Goal: Communication & Community: Answer question/provide support

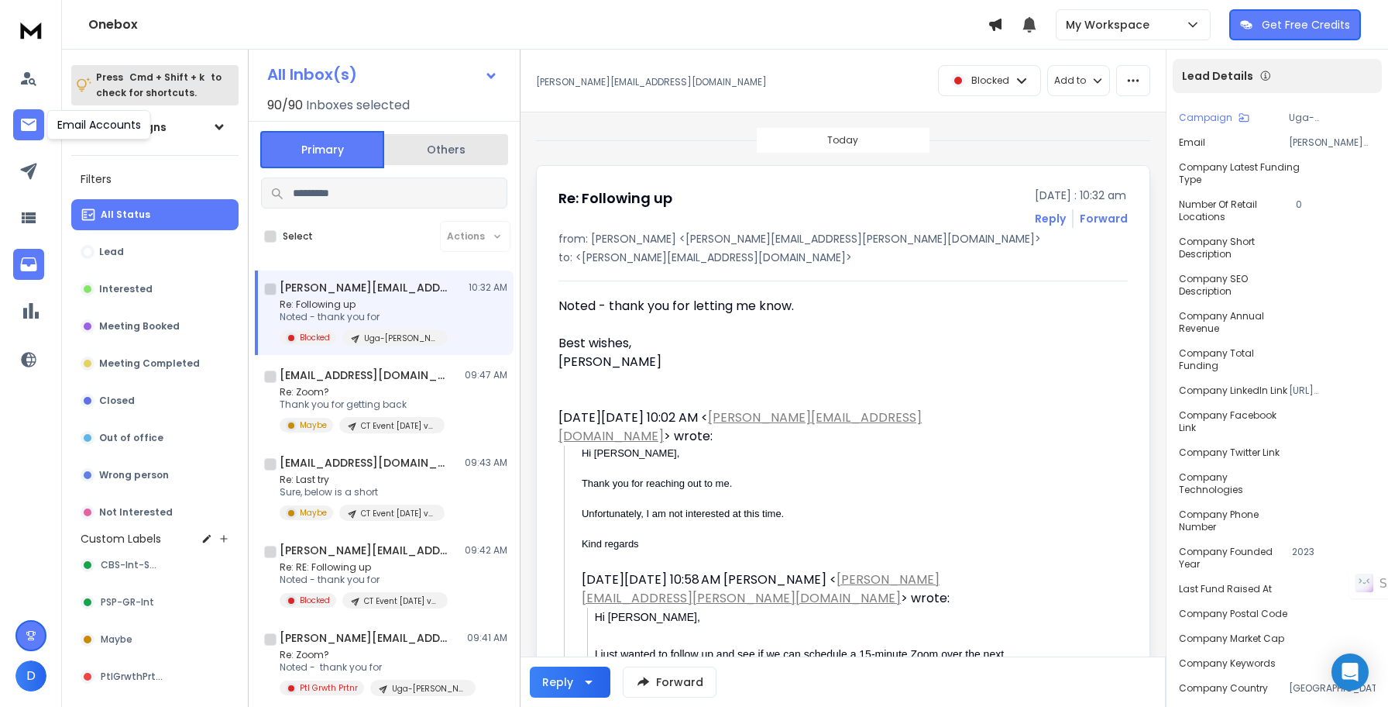
click at [29, 122] on icon at bounding box center [28, 125] width 15 height 12
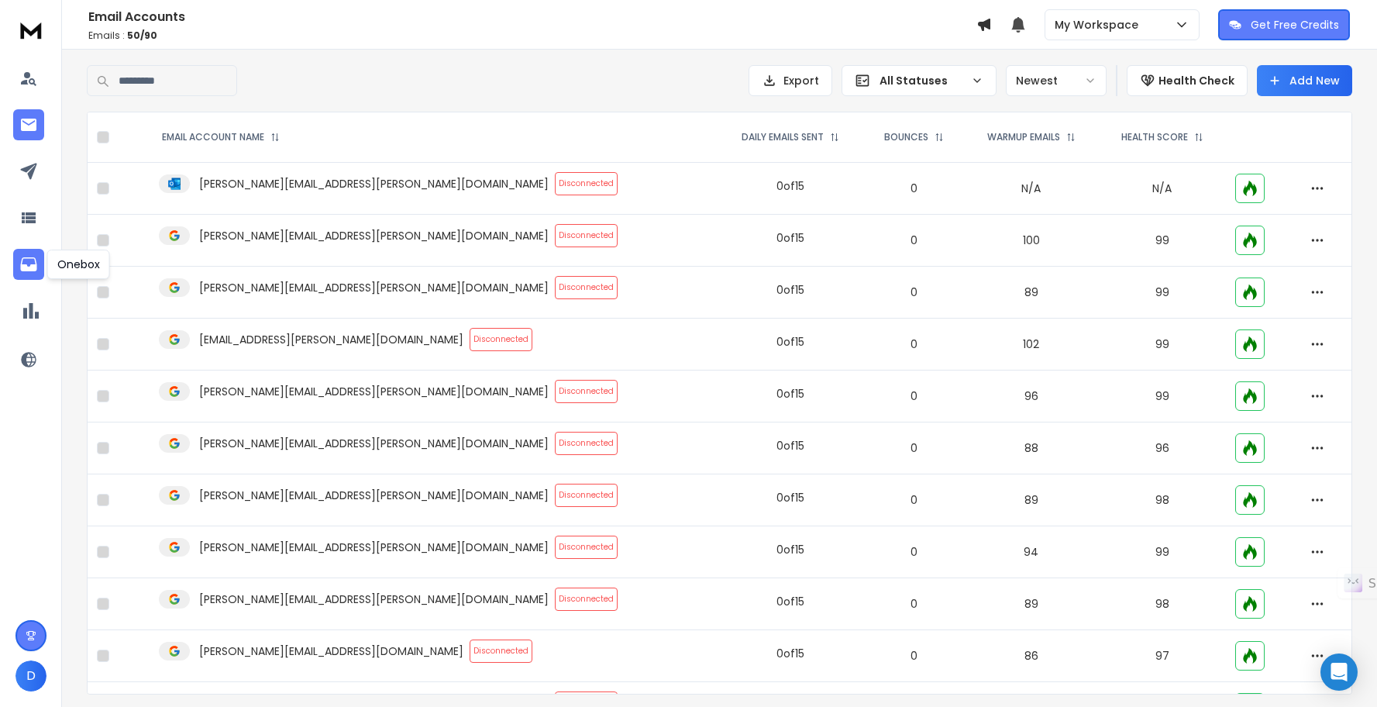
click at [35, 260] on icon at bounding box center [28, 264] width 16 height 14
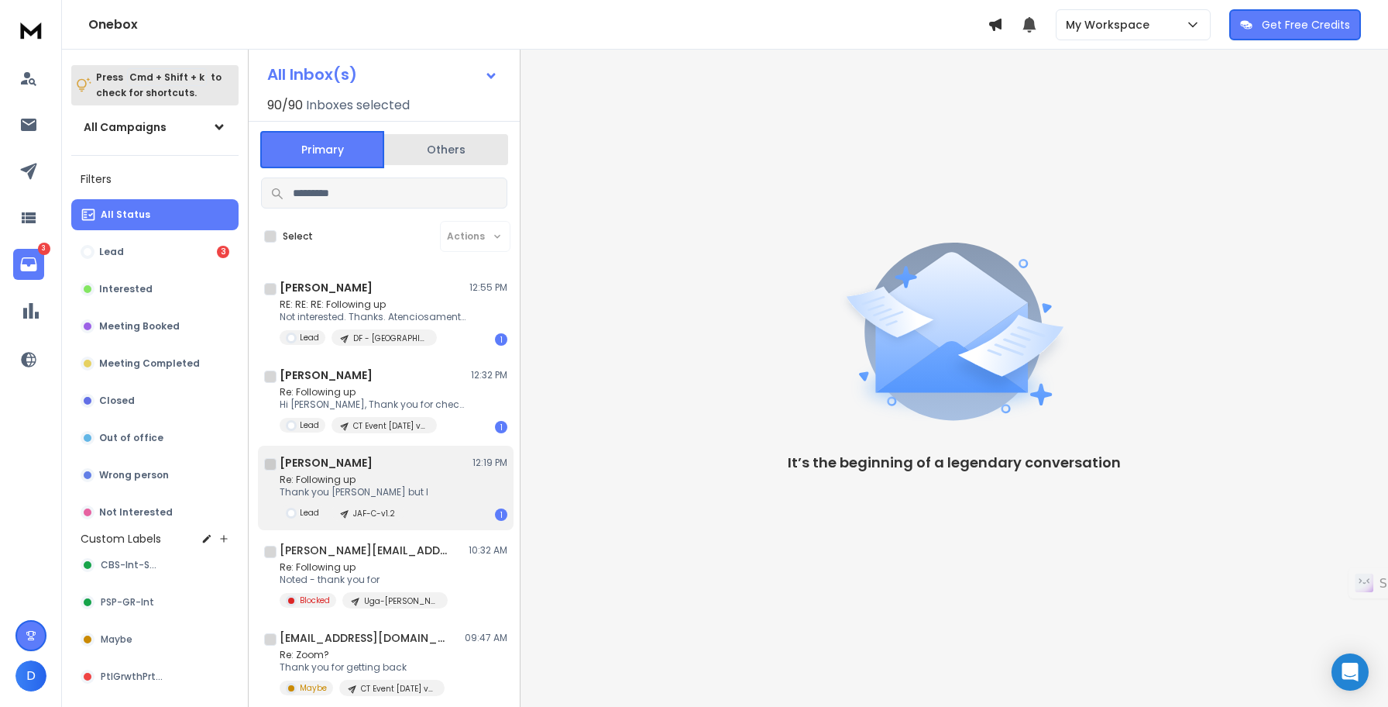
click at [415, 504] on div "Re: Following up Thank you James but I Lead JAF-C-v1.2 1" at bounding box center [394, 496] width 228 height 47
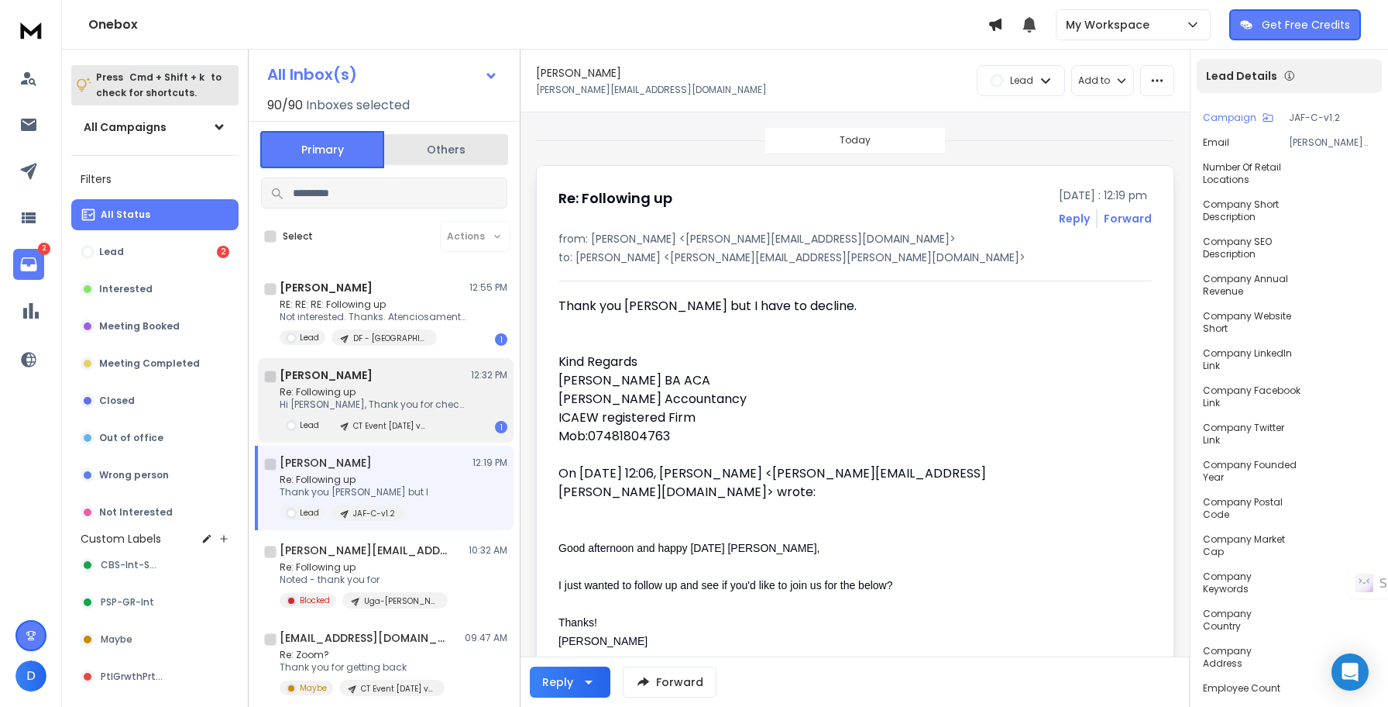
click at [402, 423] on p "CT Event [DATE] v2 FU.2" at bounding box center [390, 426] width 74 height 12
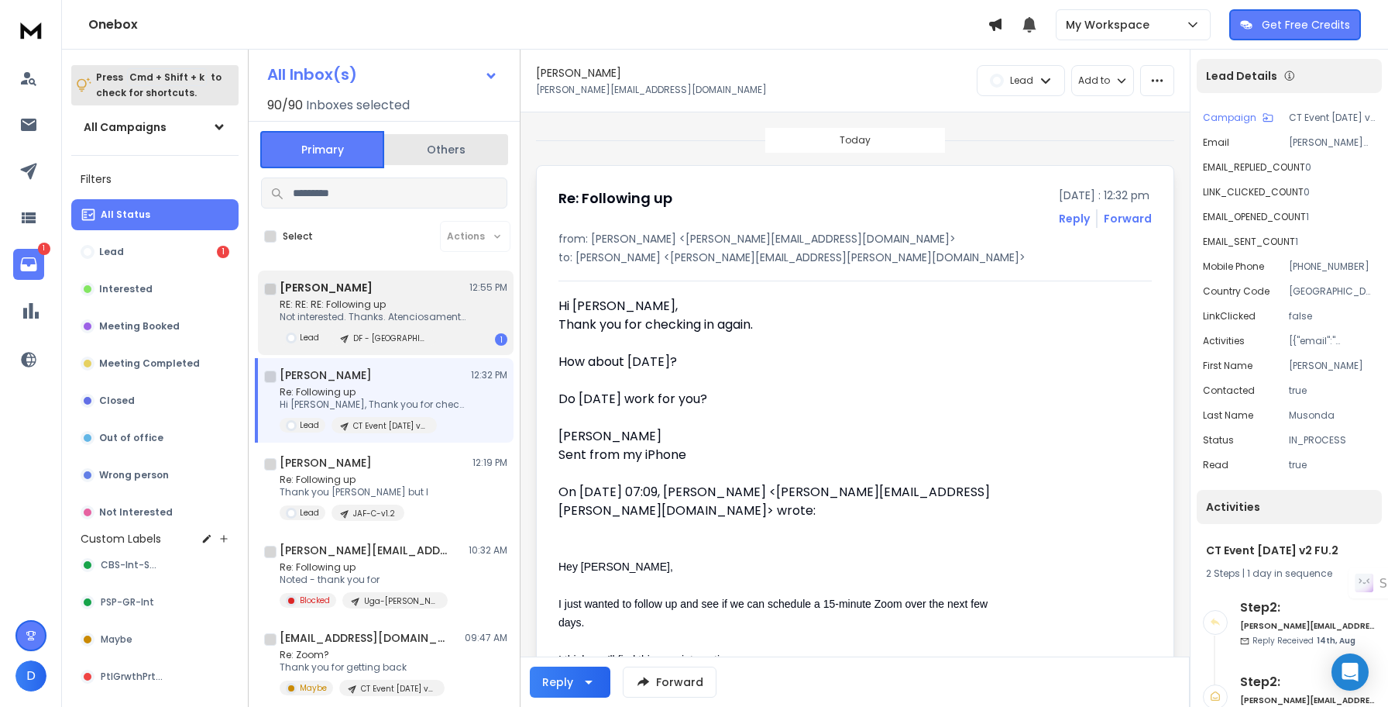
click at [373, 301] on p "RE: RE: RE: Following up" at bounding box center [373, 304] width 186 height 12
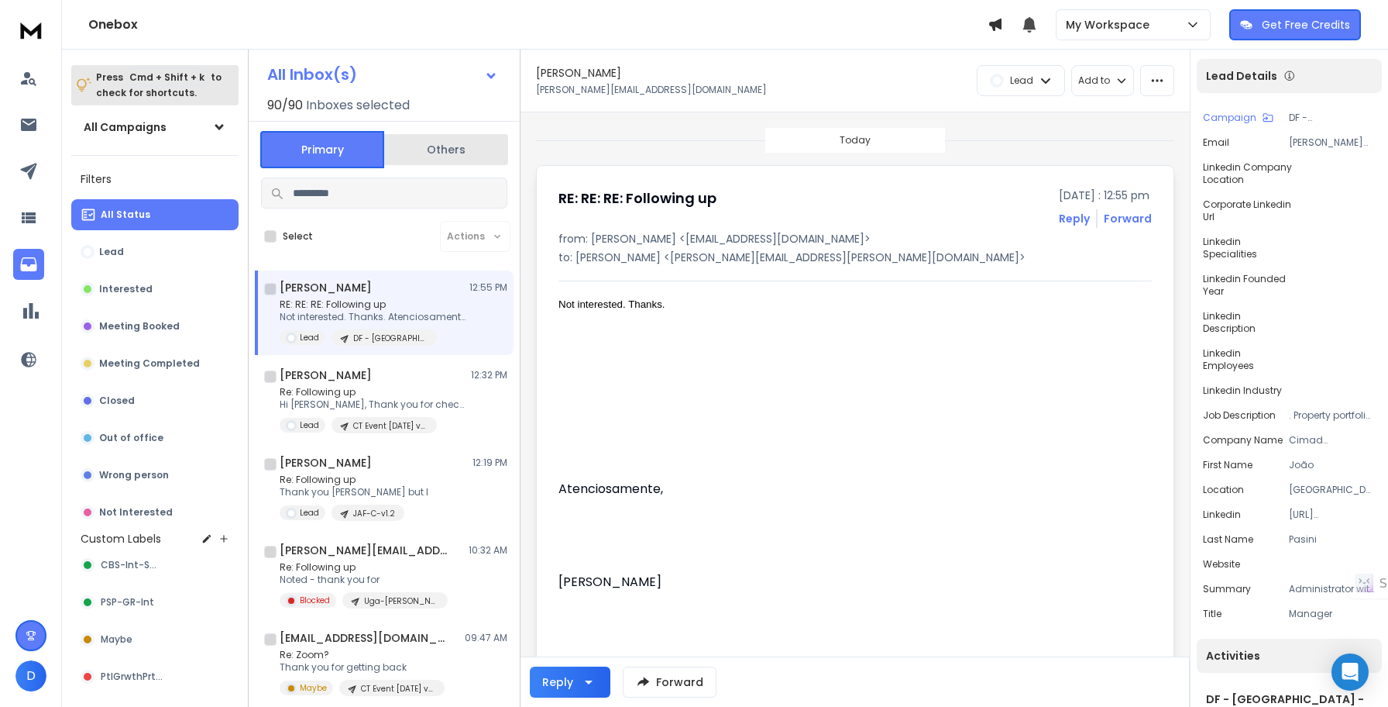
click at [1075, 216] on button "Reply" at bounding box center [1074, 218] width 31 height 15
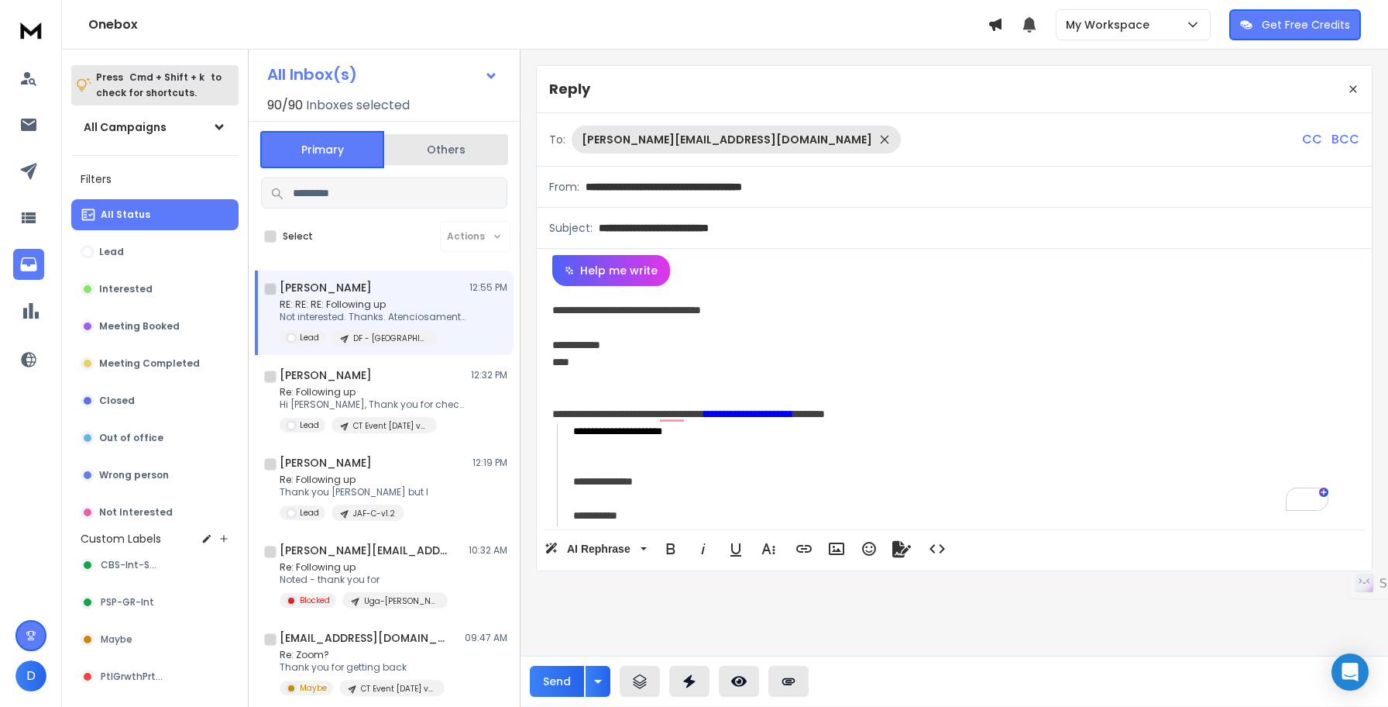
click at [562, 686] on button "Send" at bounding box center [557, 681] width 54 height 31
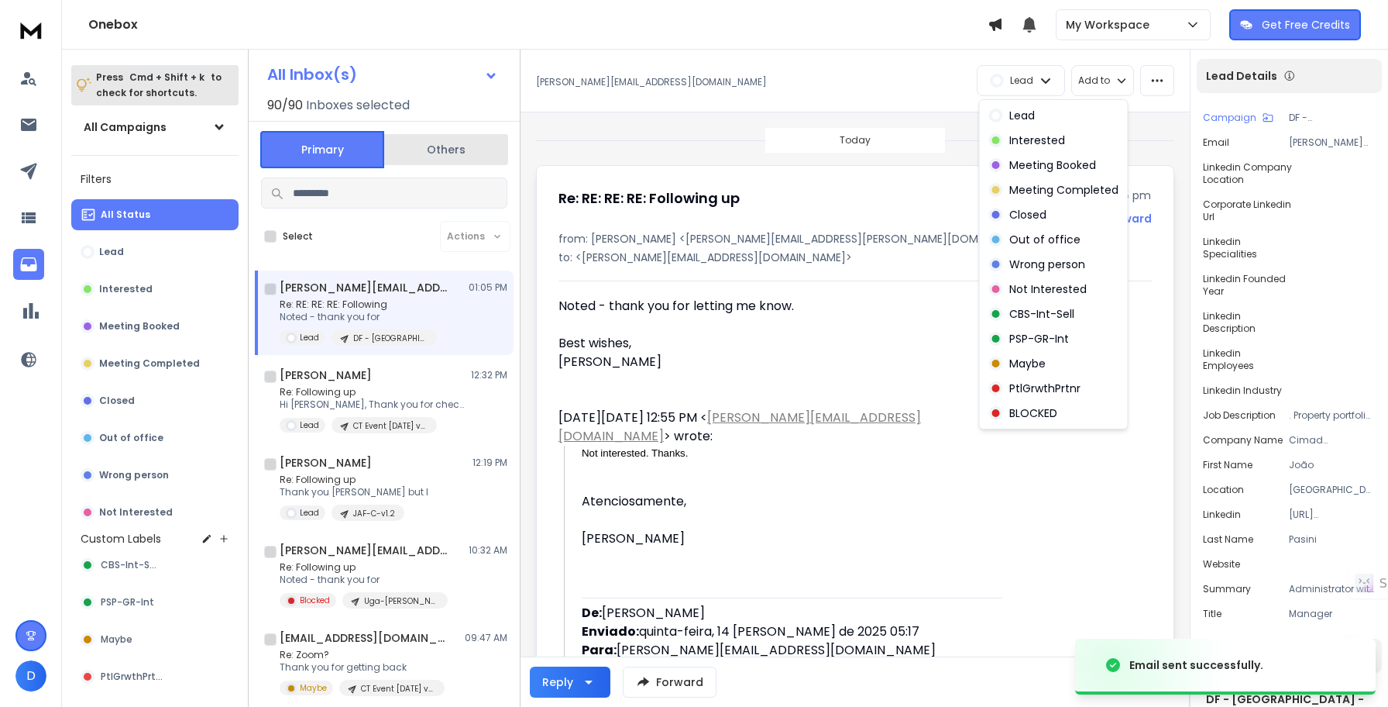
click at [1025, 88] on div "Lead" at bounding box center [1021, 80] width 87 height 29
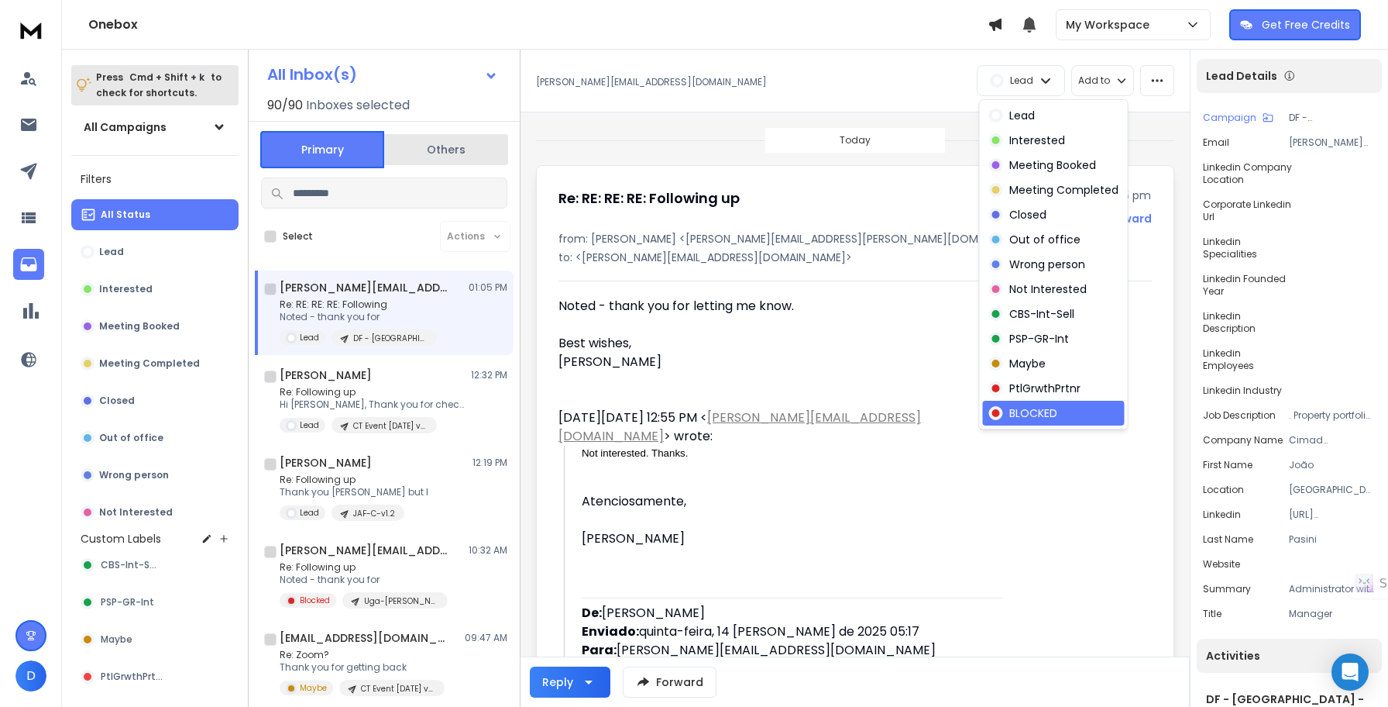
click at [1030, 412] on p "BLOCKED" at bounding box center [1034, 412] width 48 height 15
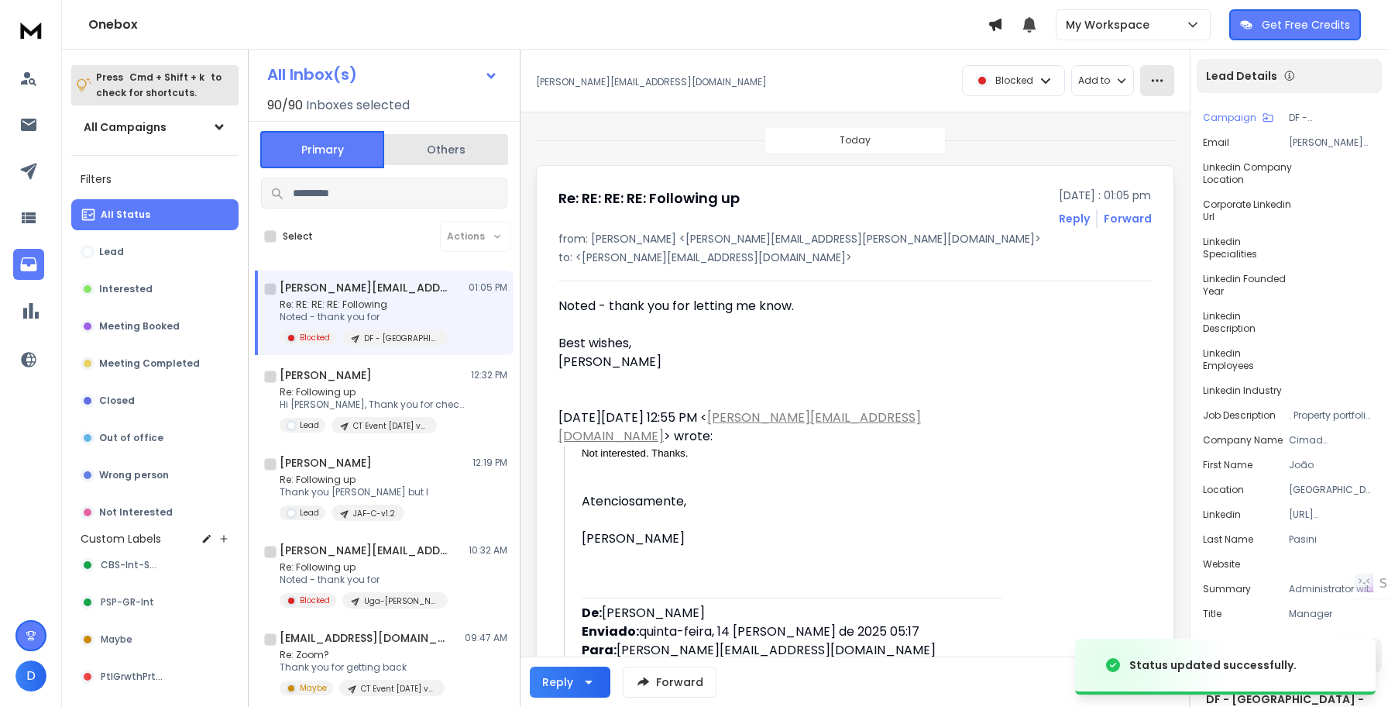
click at [1157, 84] on icon "button" at bounding box center [1158, 81] width 14 height 14
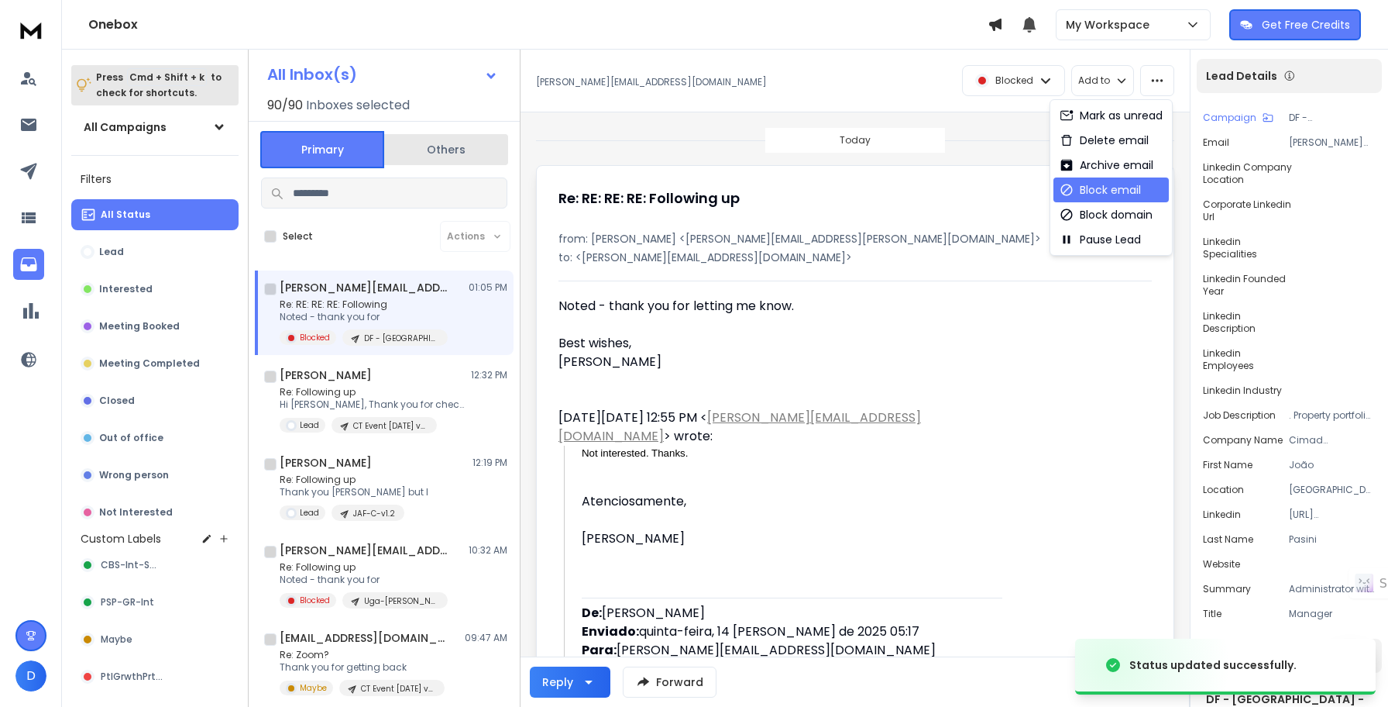
click at [1143, 191] on div "Block email" at bounding box center [1111, 189] width 115 height 25
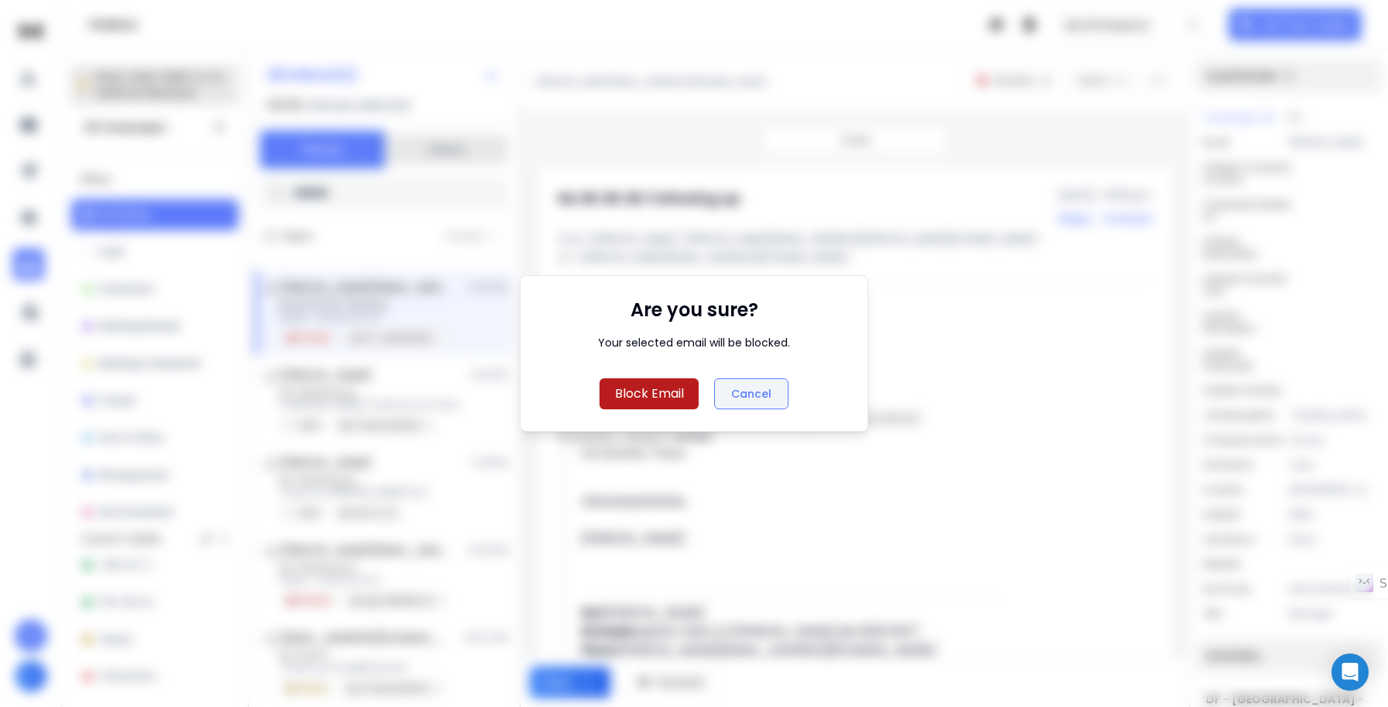
click at [667, 382] on button "Block Email" at bounding box center [649, 393] width 99 height 31
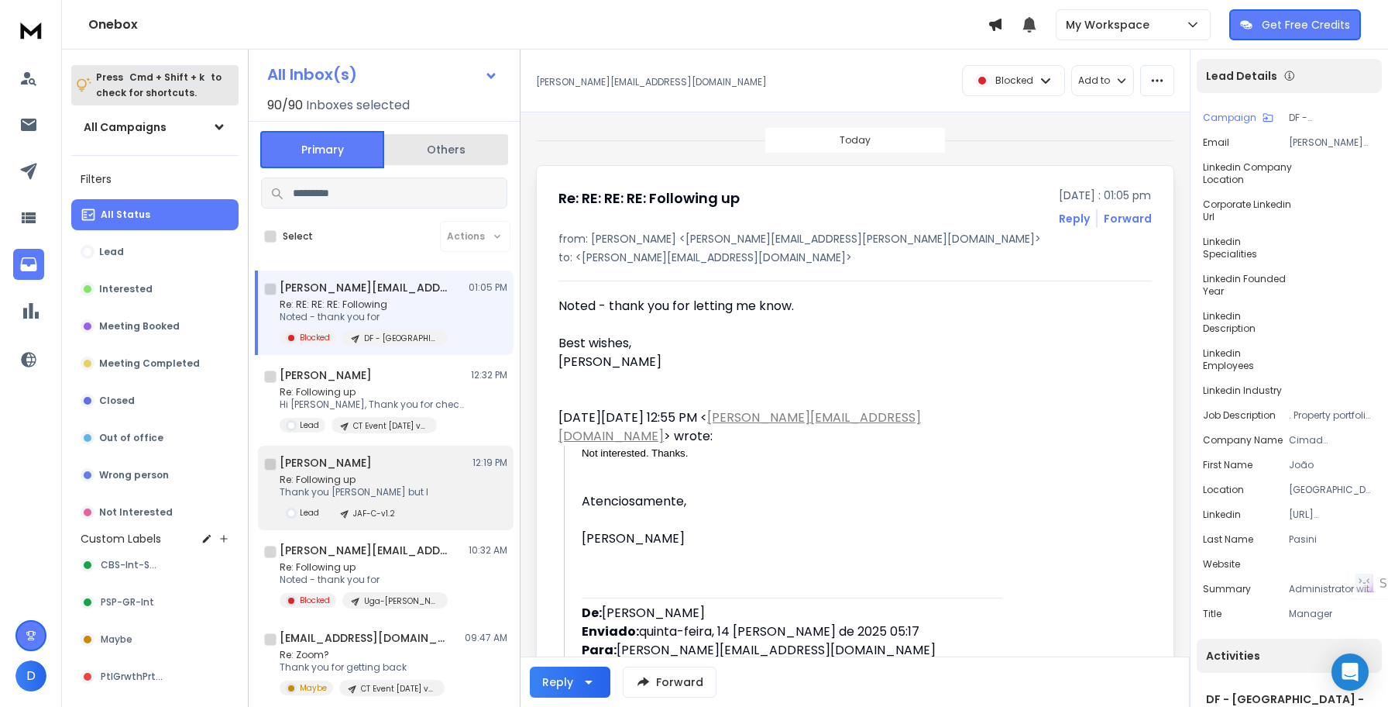
click at [407, 464] on div "Marcell Owen 12:19 PM" at bounding box center [394, 462] width 228 height 15
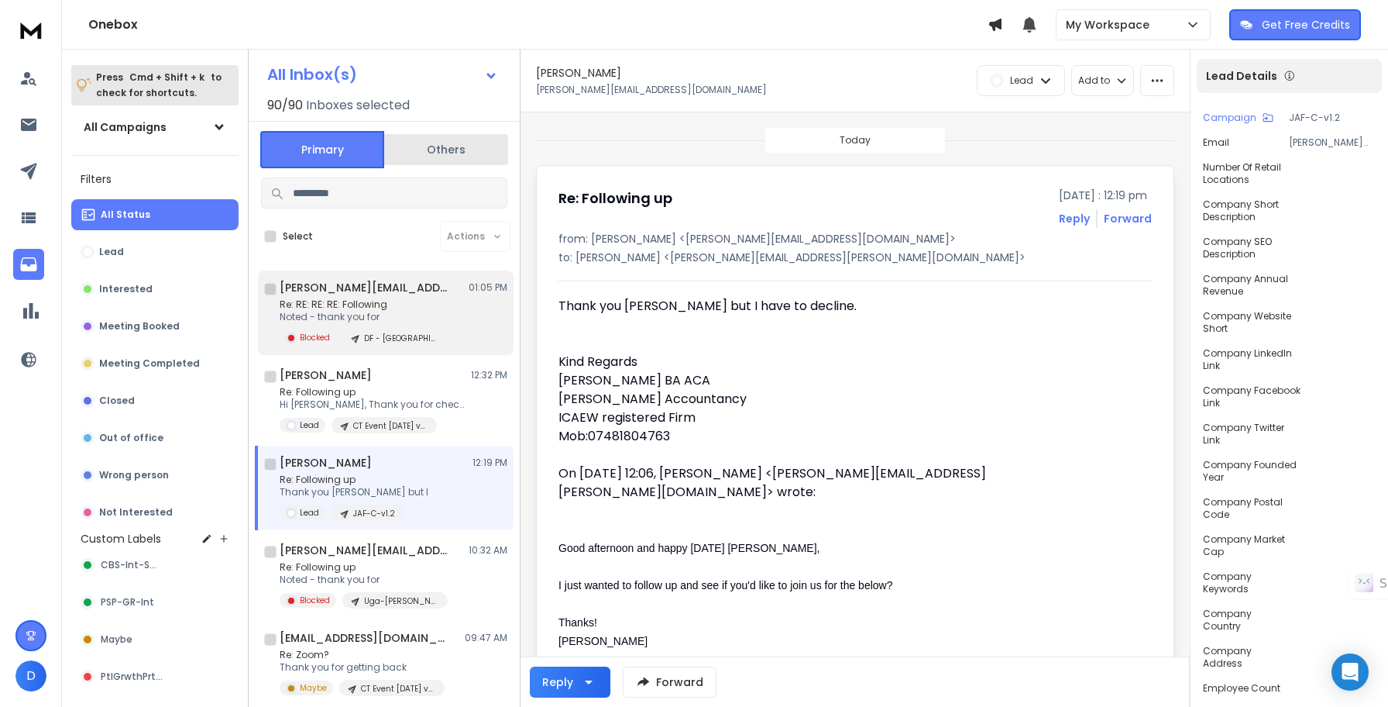
click at [401, 319] on p "Noted - thank you for" at bounding box center [364, 317] width 168 height 12
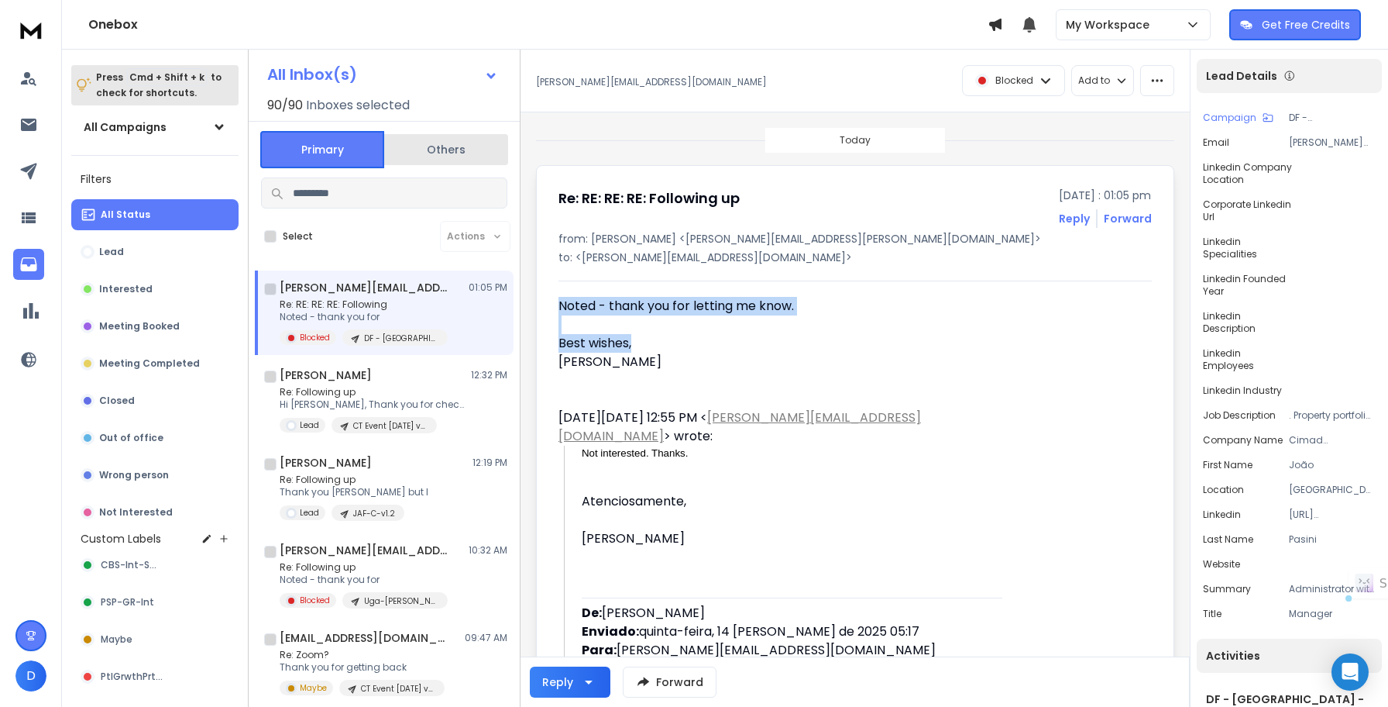
drag, startPoint x: 558, startPoint y: 303, endPoint x: 649, endPoint y: 339, distance: 98.4
copy div "Noted - thank you for letting me know. Best wishes,"
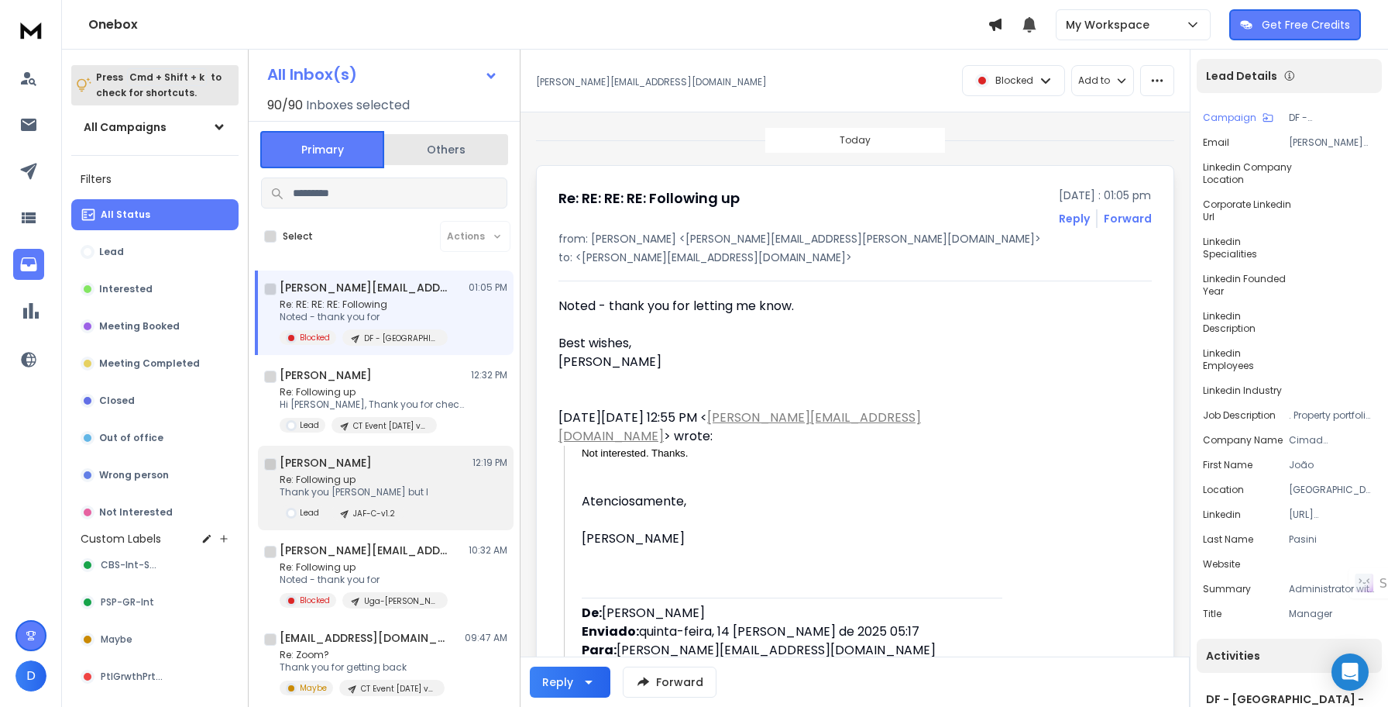
click at [344, 494] on p "Thank you James but I" at bounding box center [354, 492] width 149 height 12
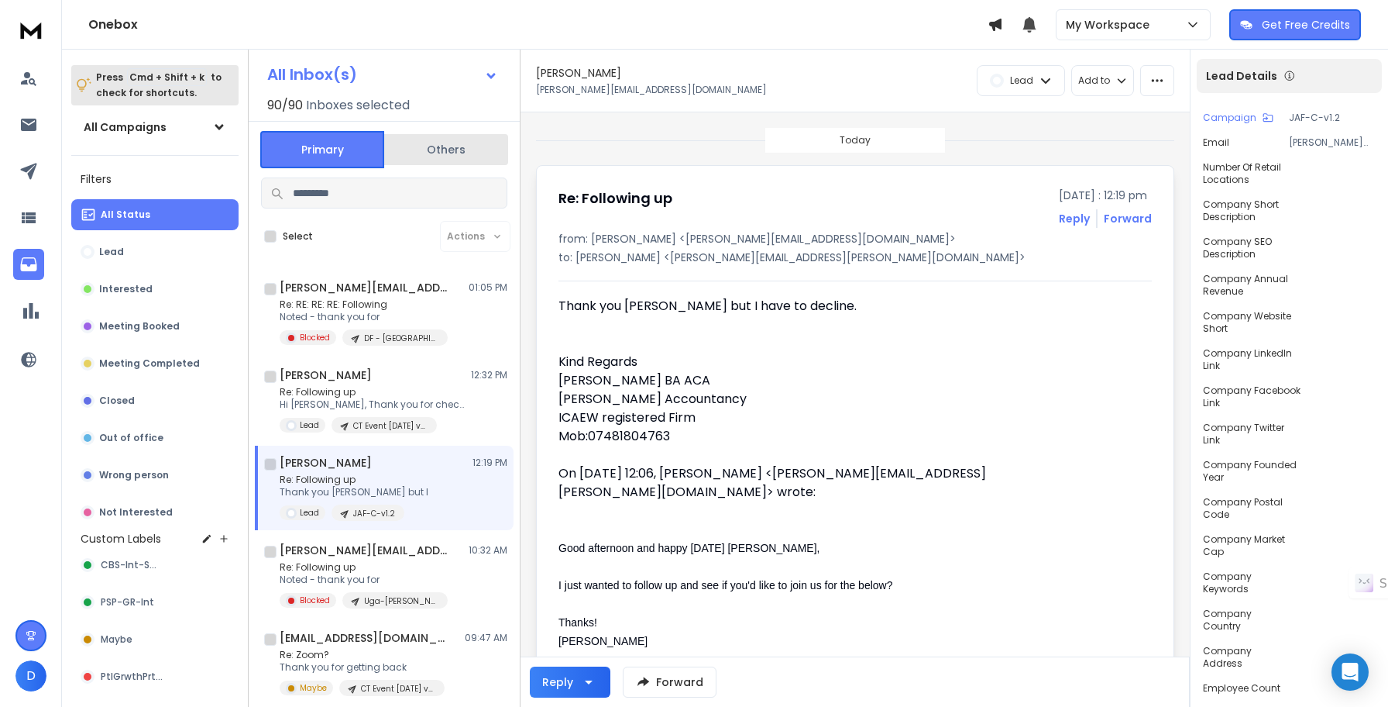
click at [1073, 216] on button "Reply" at bounding box center [1074, 218] width 31 height 15
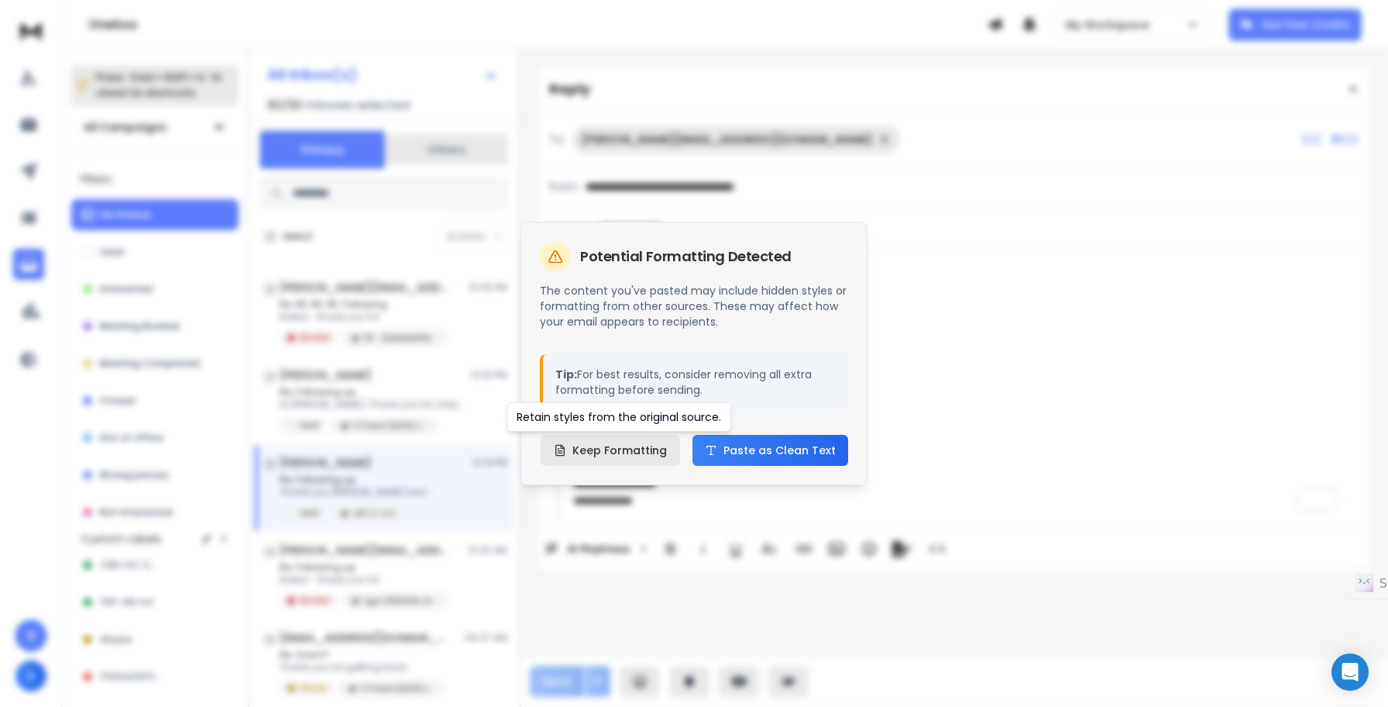
click at [636, 449] on button "Keep Formatting" at bounding box center [610, 450] width 139 height 31
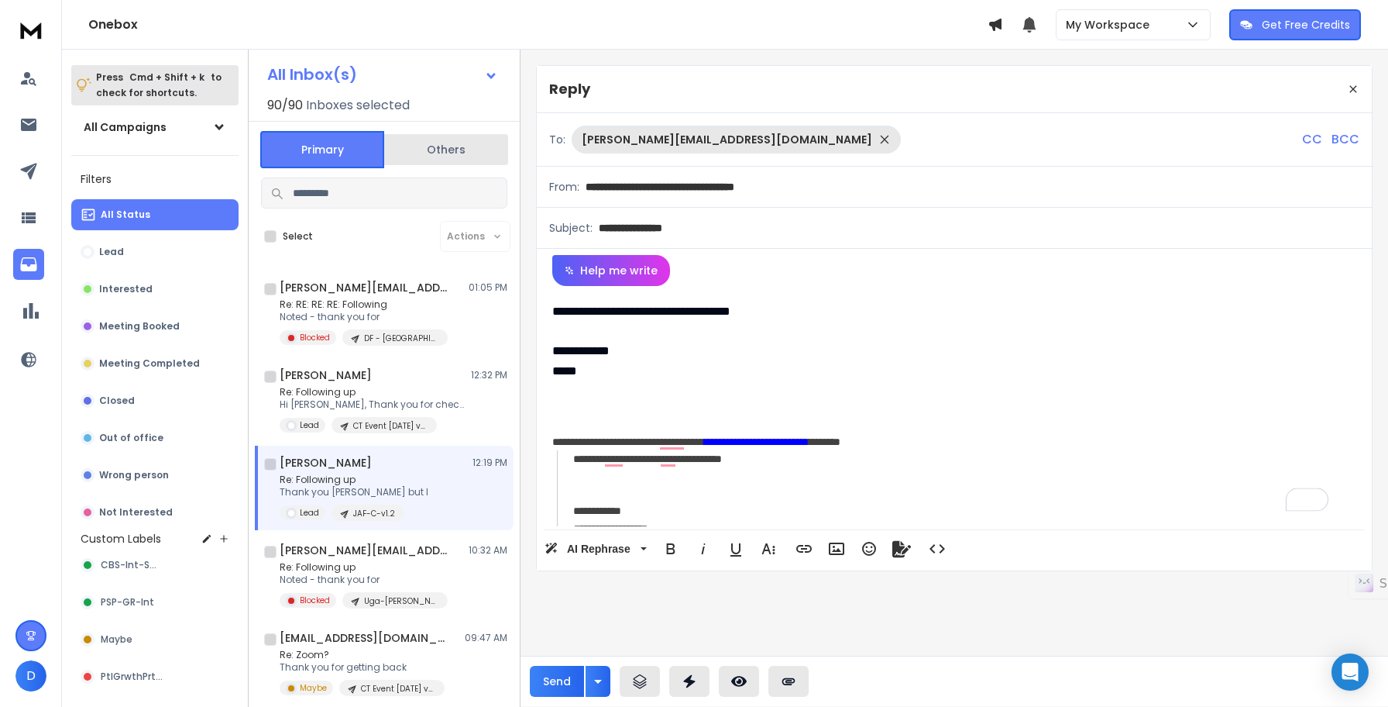
click at [557, 690] on button "Send" at bounding box center [557, 681] width 54 height 31
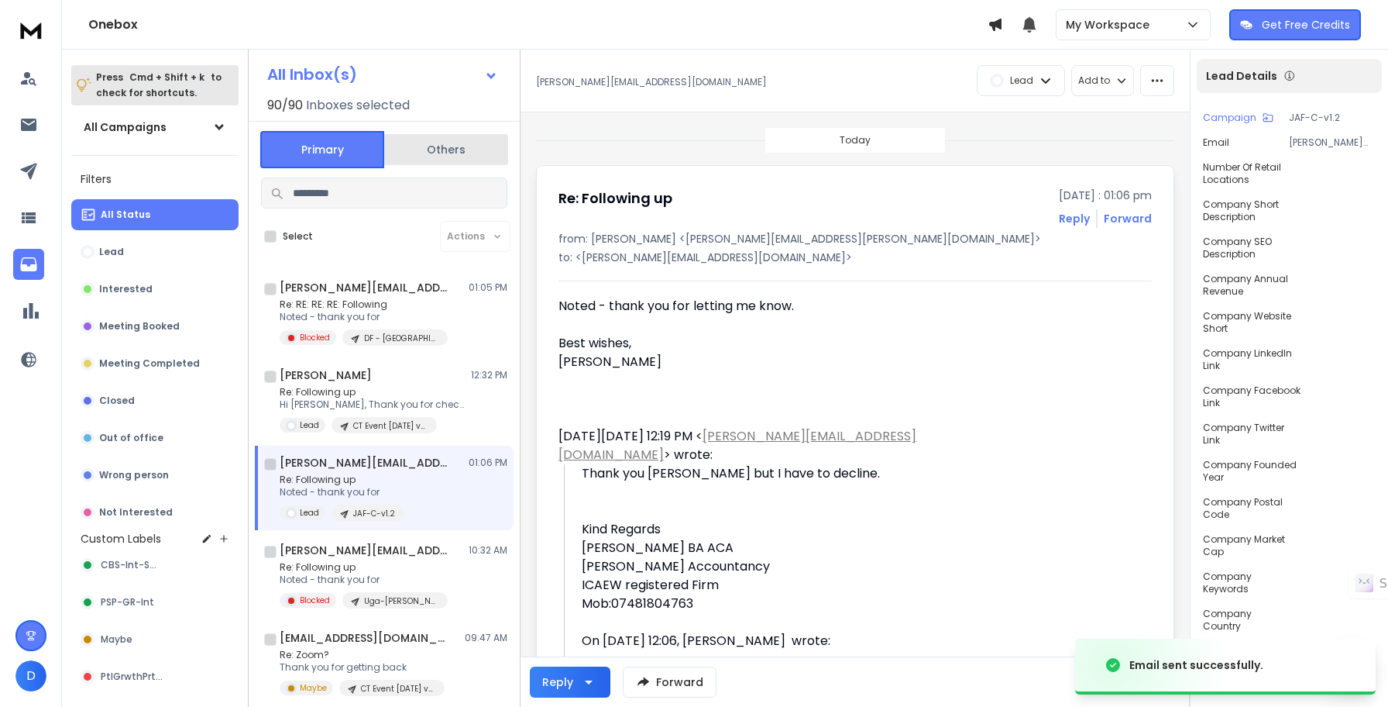
click at [1025, 78] on p "Lead" at bounding box center [1021, 80] width 23 height 12
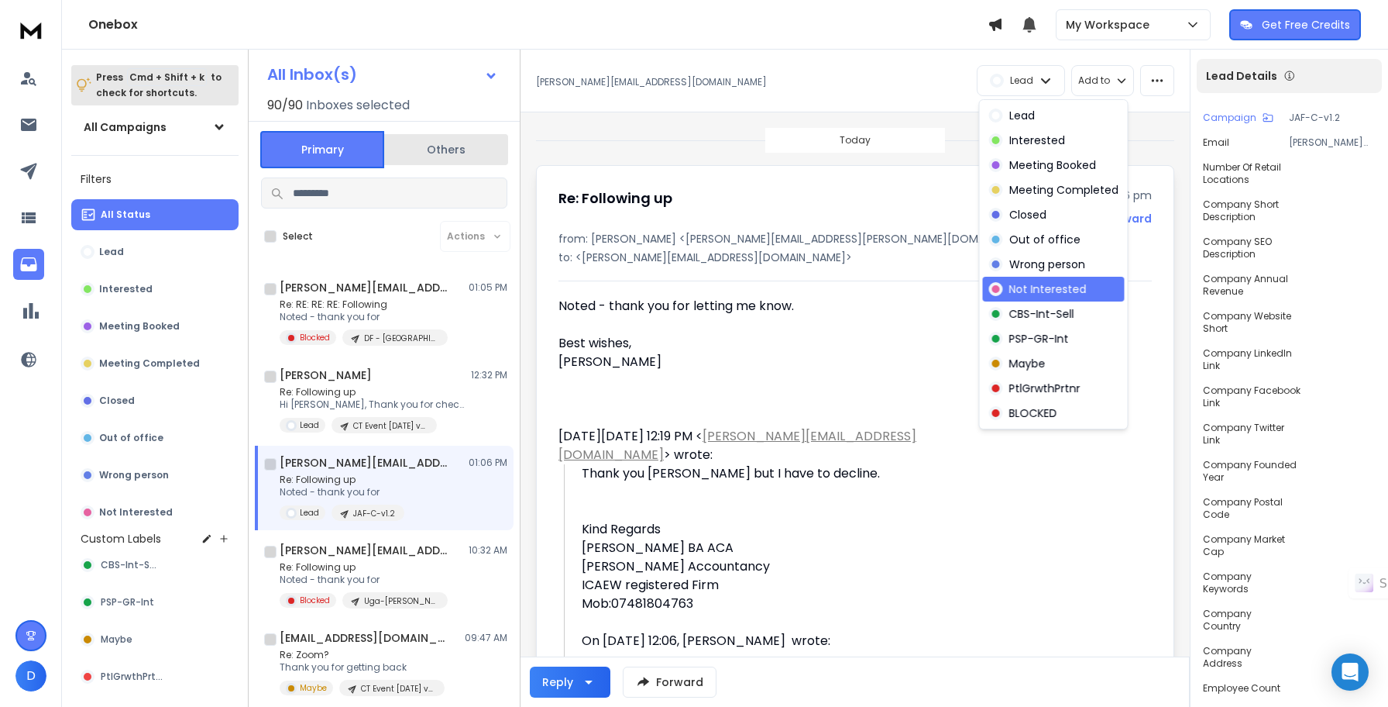
click at [1040, 288] on p "Not Interested" at bounding box center [1048, 288] width 77 height 15
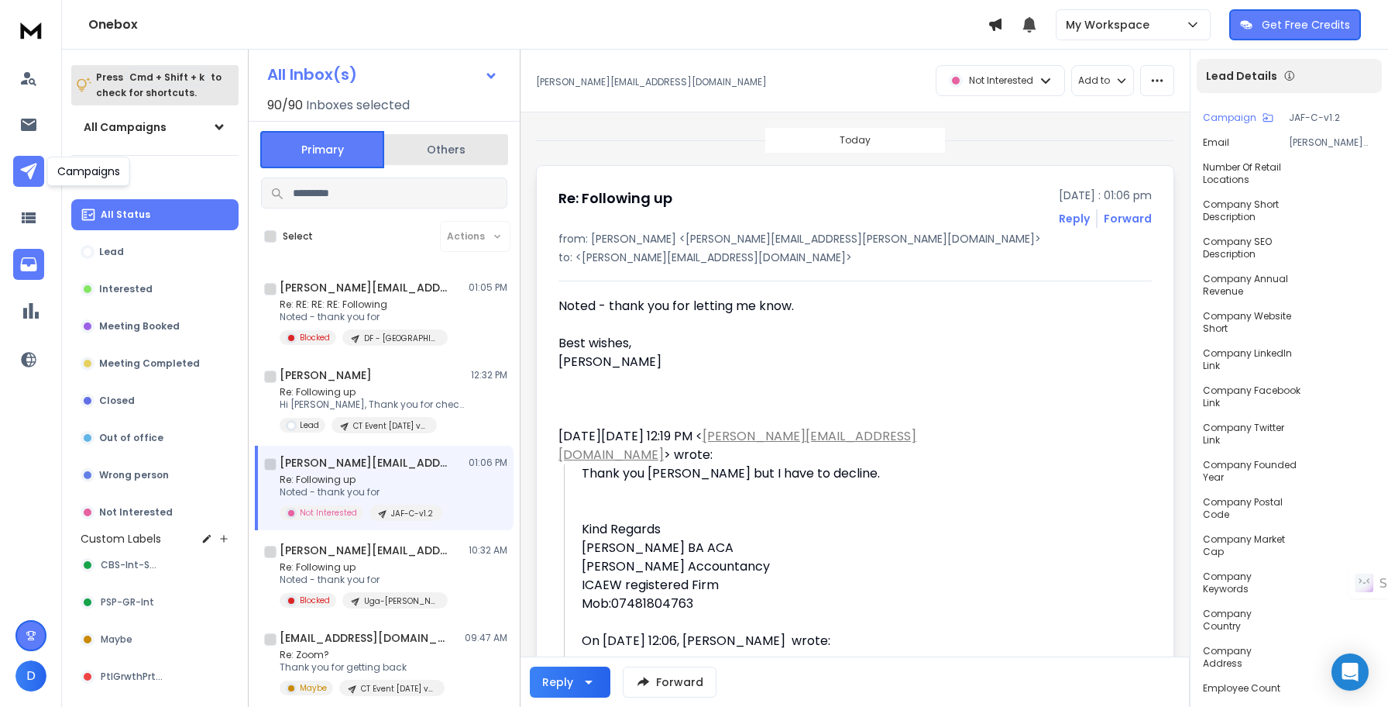
click at [24, 161] on link at bounding box center [28, 171] width 31 height 31
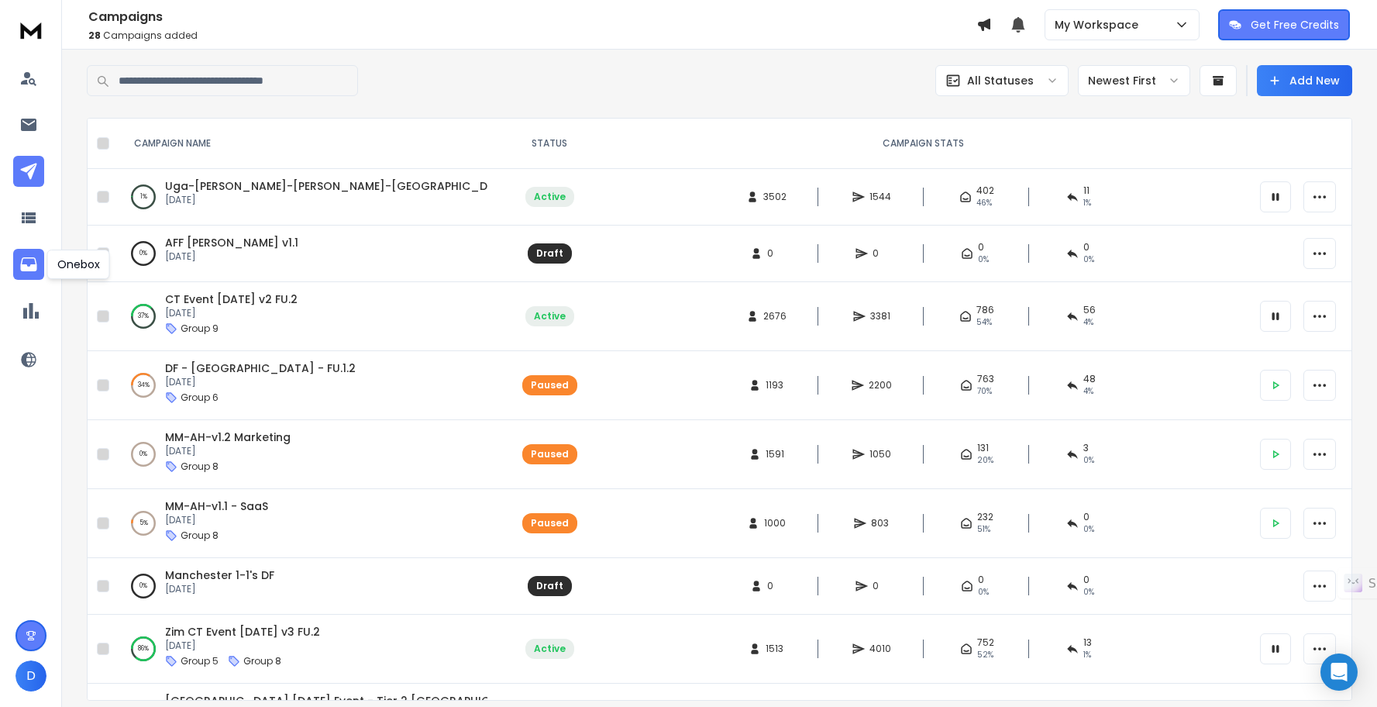
click at [33, 266] on icon at bounding box center [28, 264] width 16 height 14
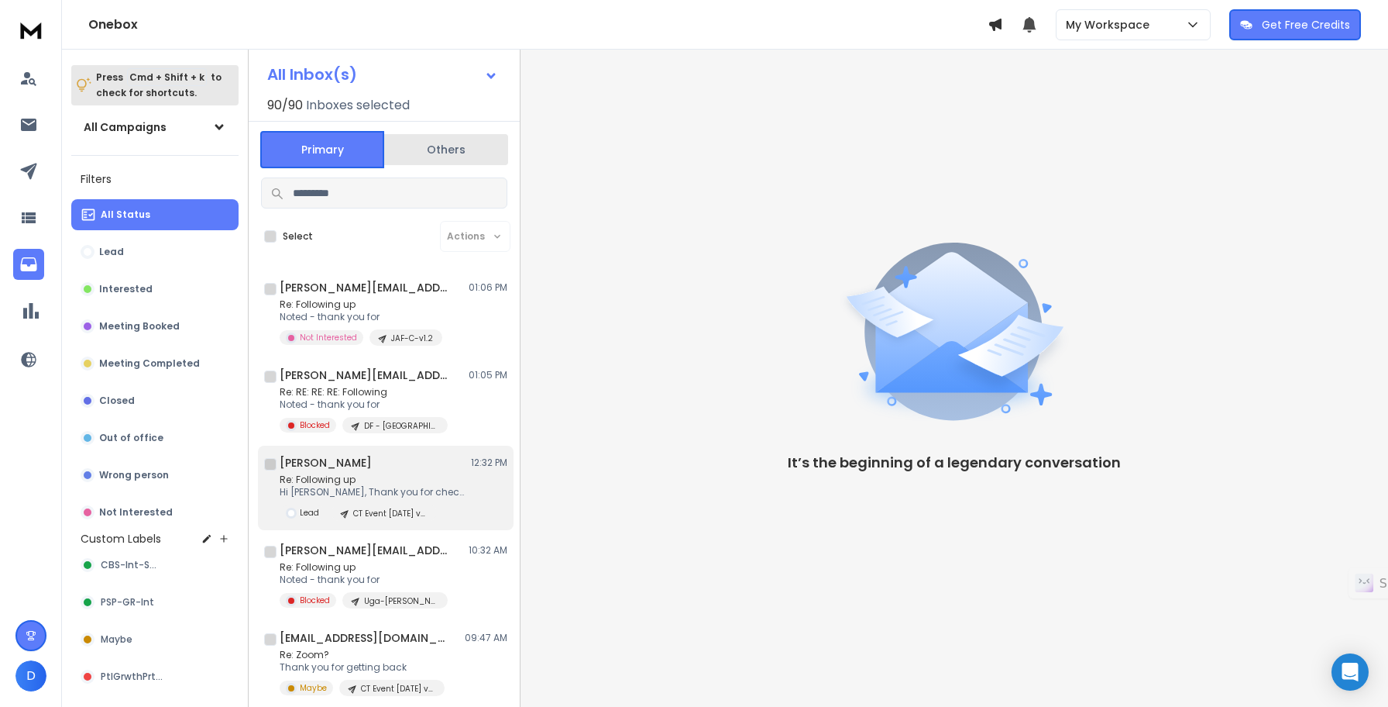
click at [386, 496] on p "Hi Sean, Thank you for checking" at bounding box center [373, 492] width 186 height 12
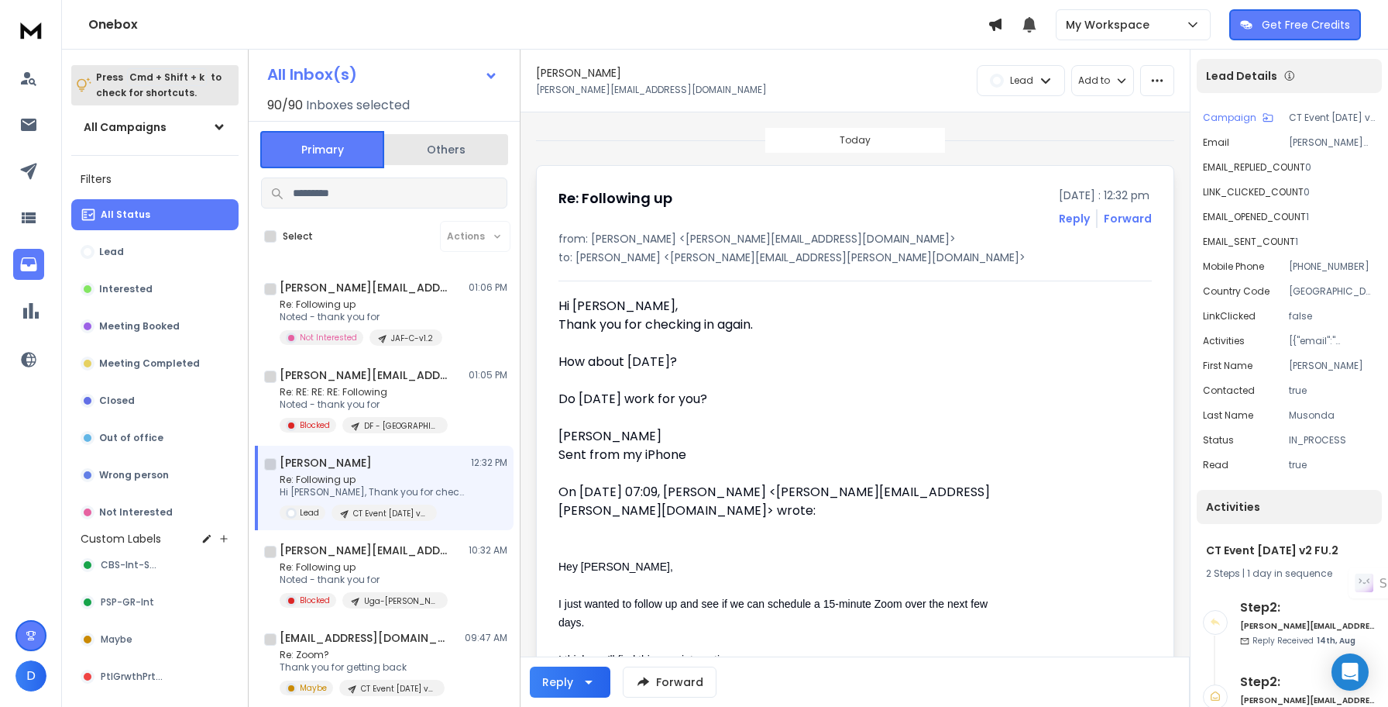
click at [28, 121] on icon at bounding box center [28, 125] width 15 height 12
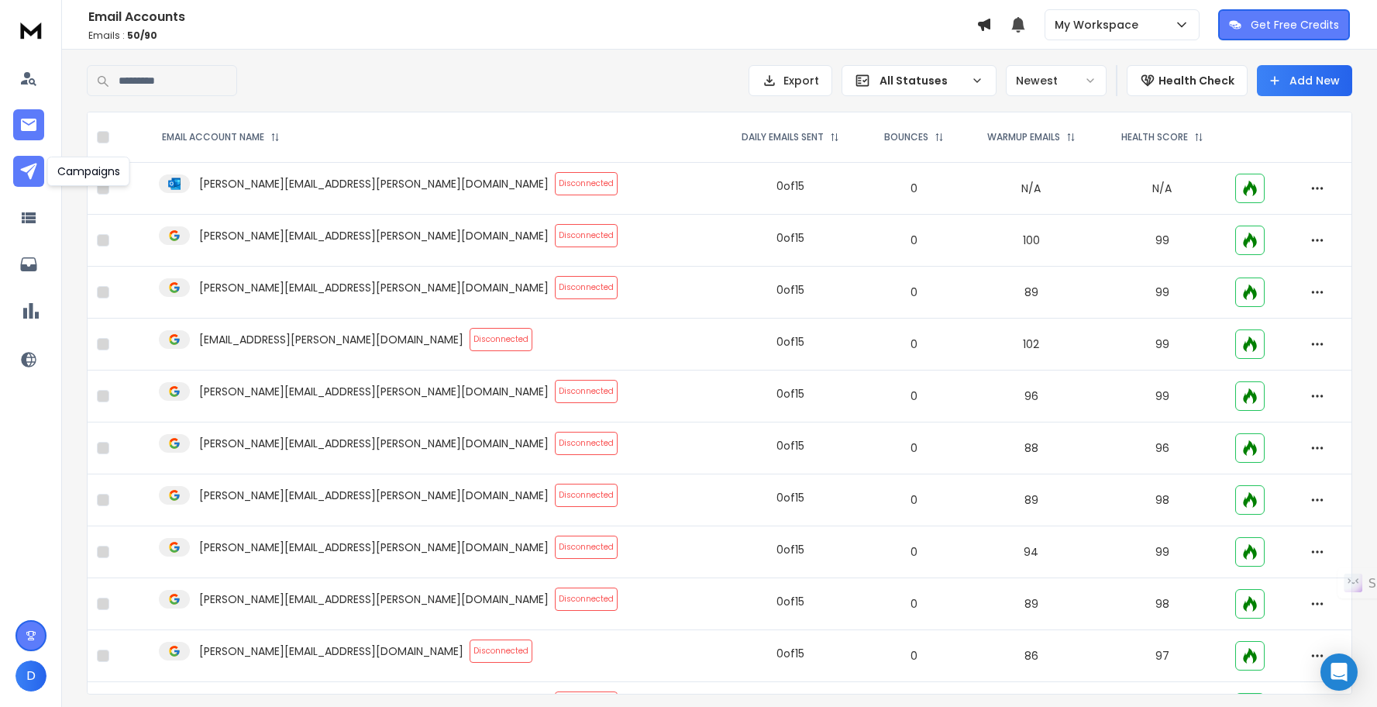
click at [31, 176] on icon at bounding box center [28, 171] width 16 height 16
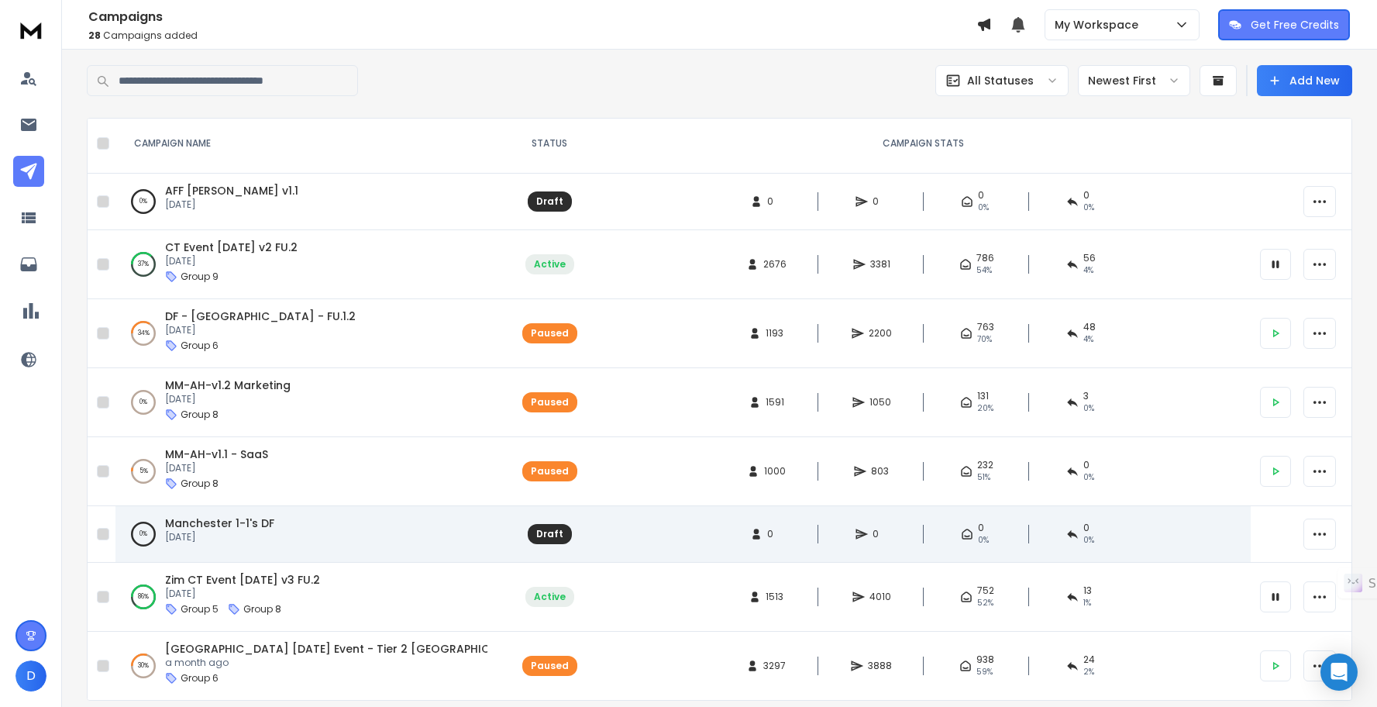
scroll to position [53, 0]
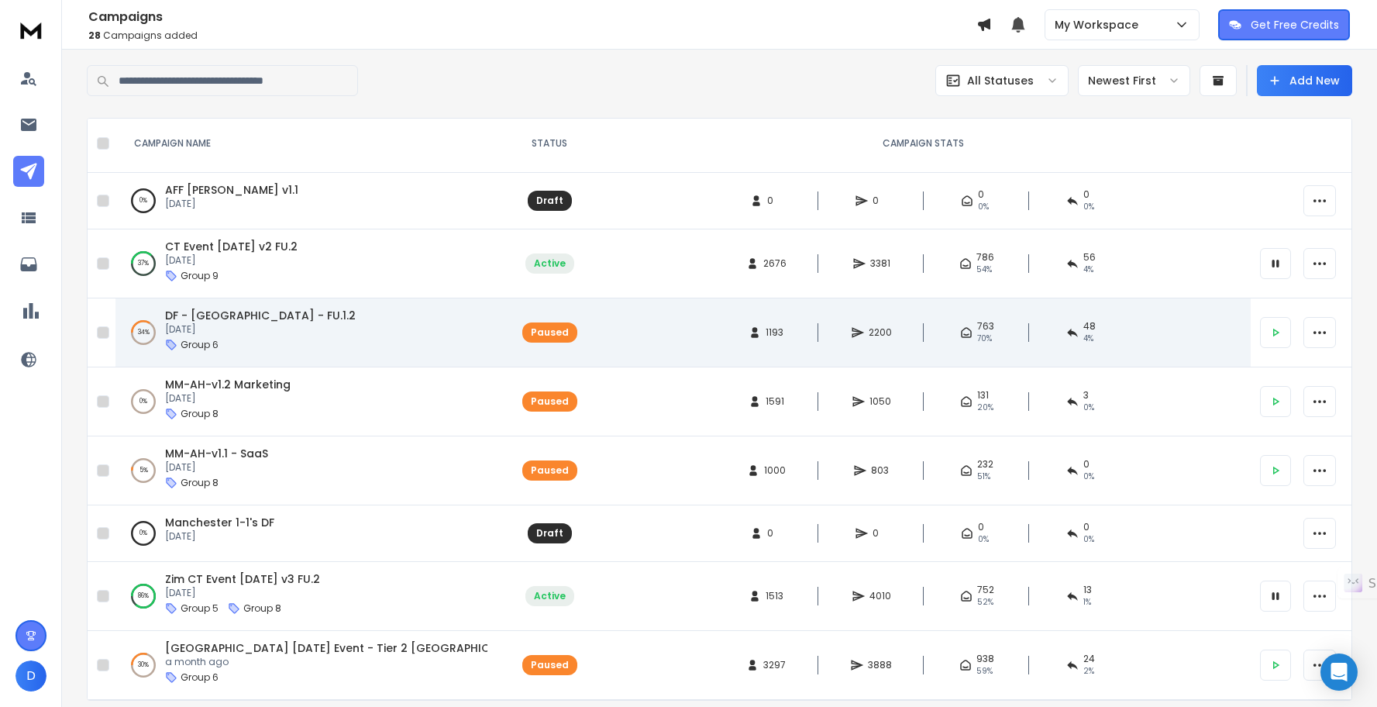
click at [1268, 332] on icon at bounding box center [1275, 332] width 14 height 14
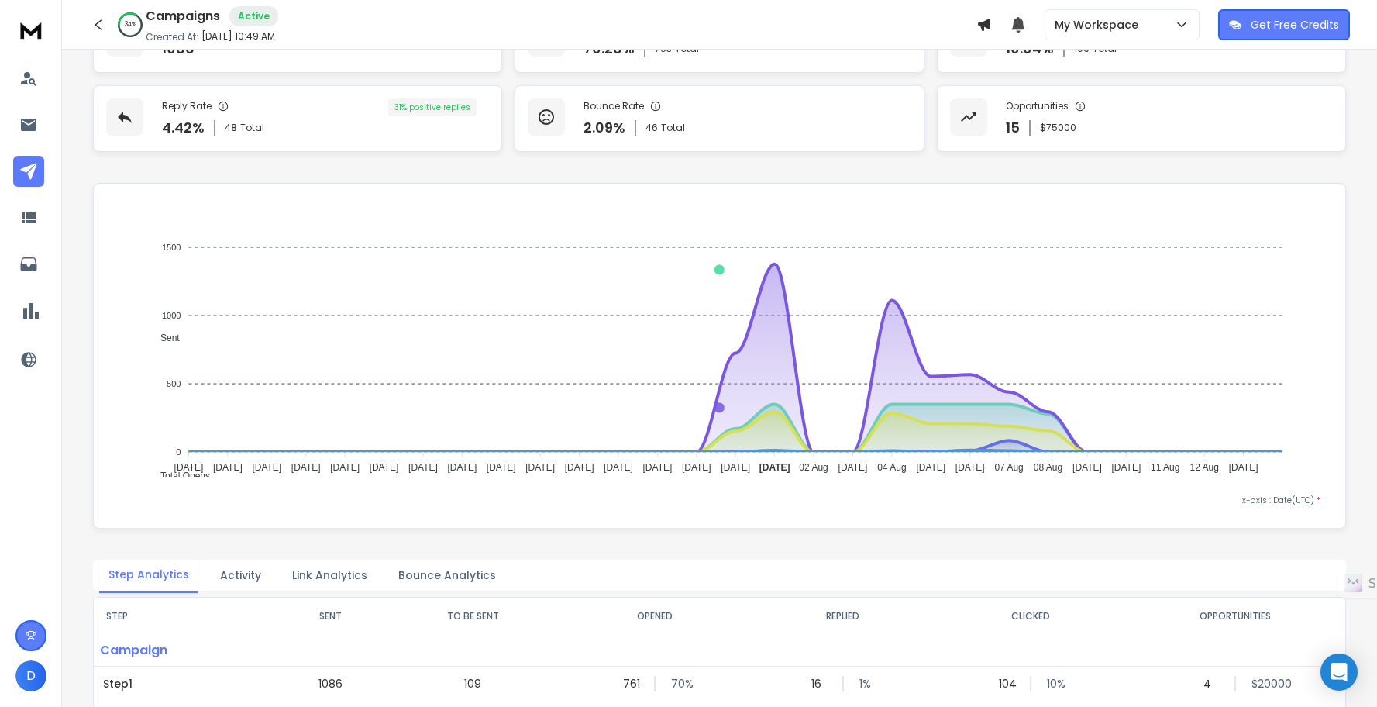
scroll to position [425, 0]
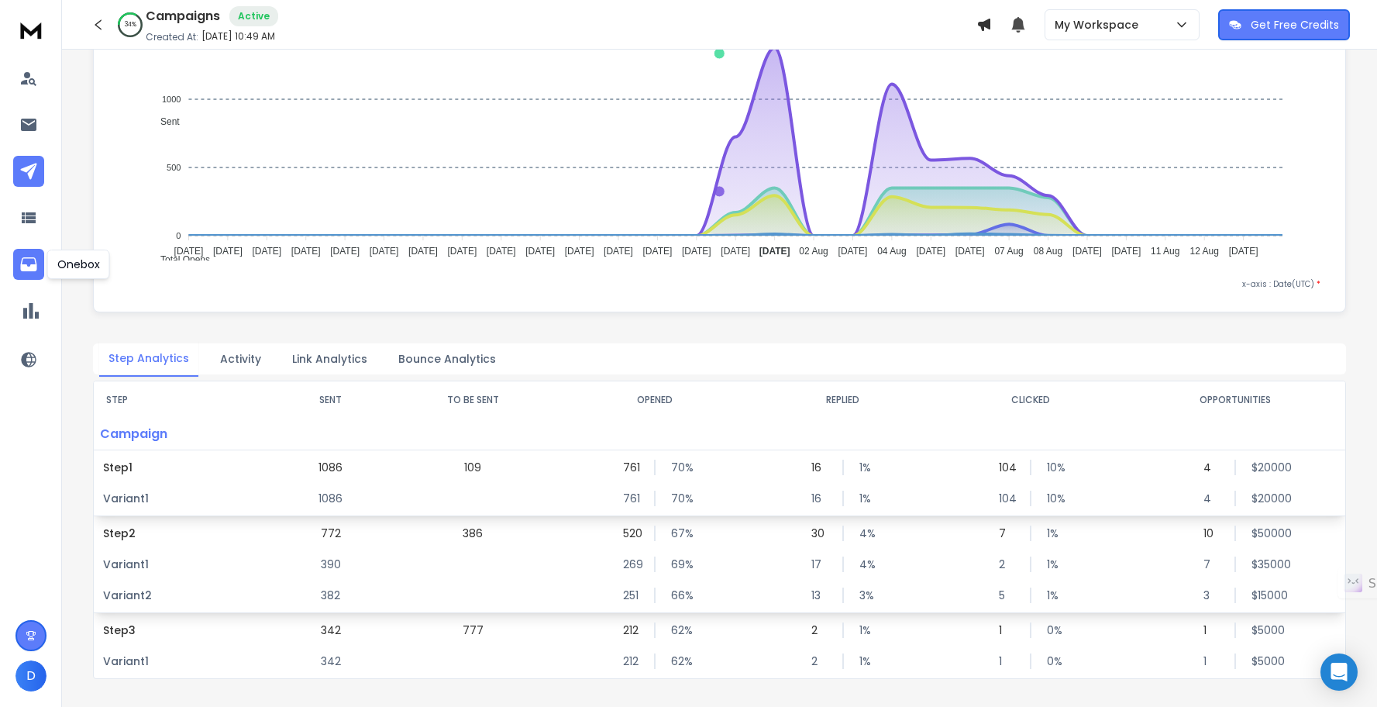
click at [32, 269] on icon at bounding box center [28, 264] width 16 height 14
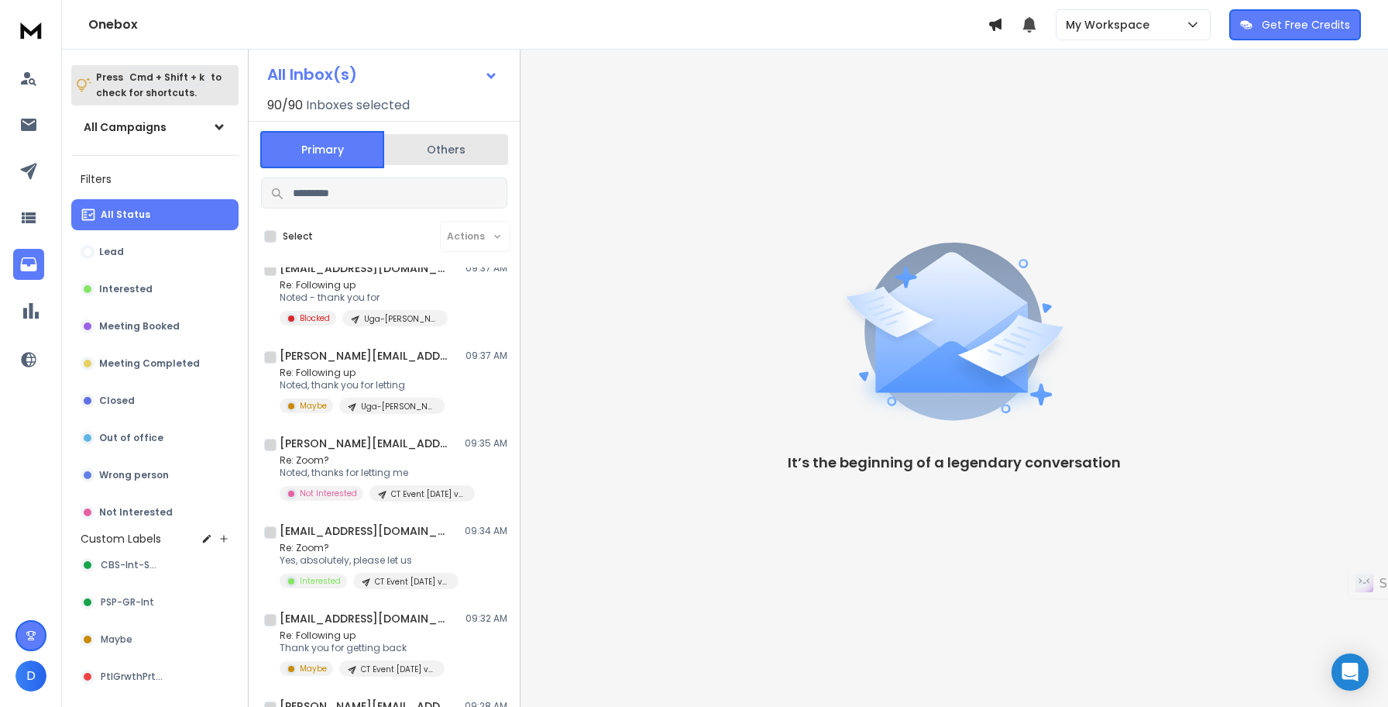
scroll to position [1097, 0]
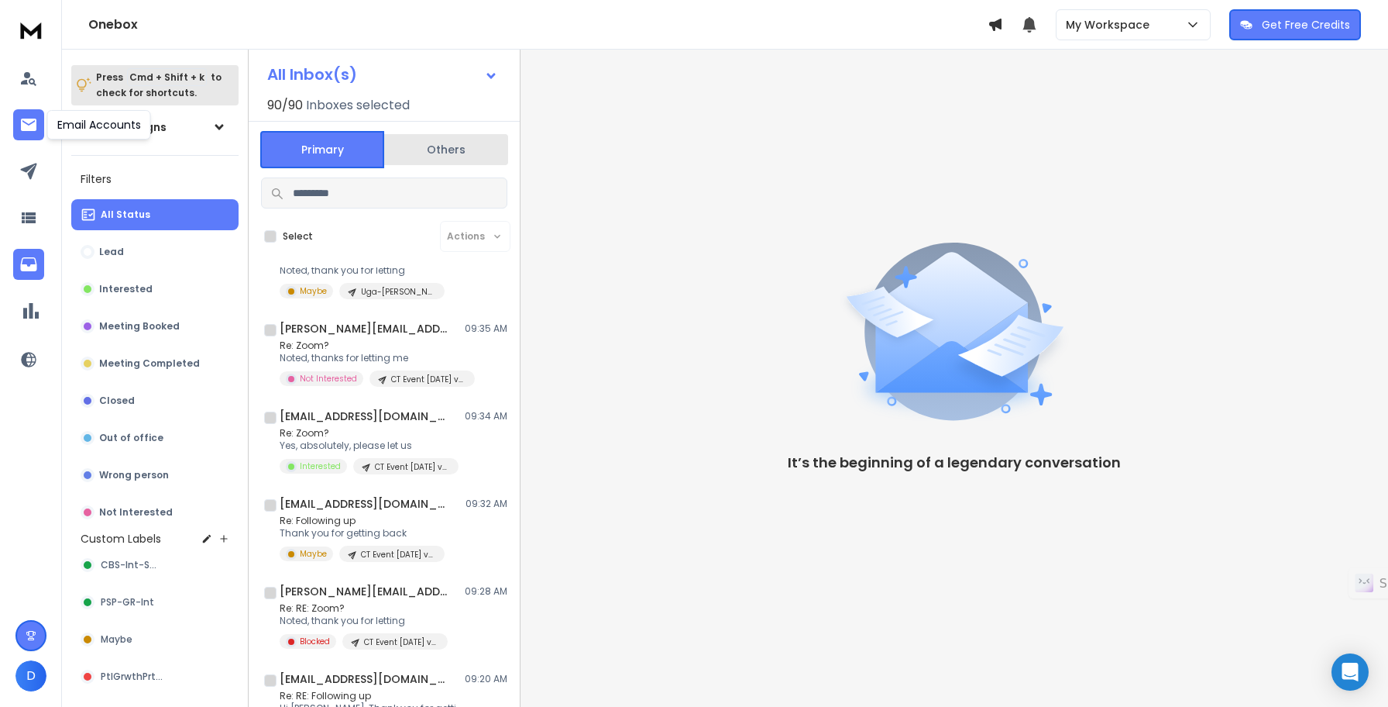
click at [30, 127] on icon at bounding box center [28, 125] width 15 height 12
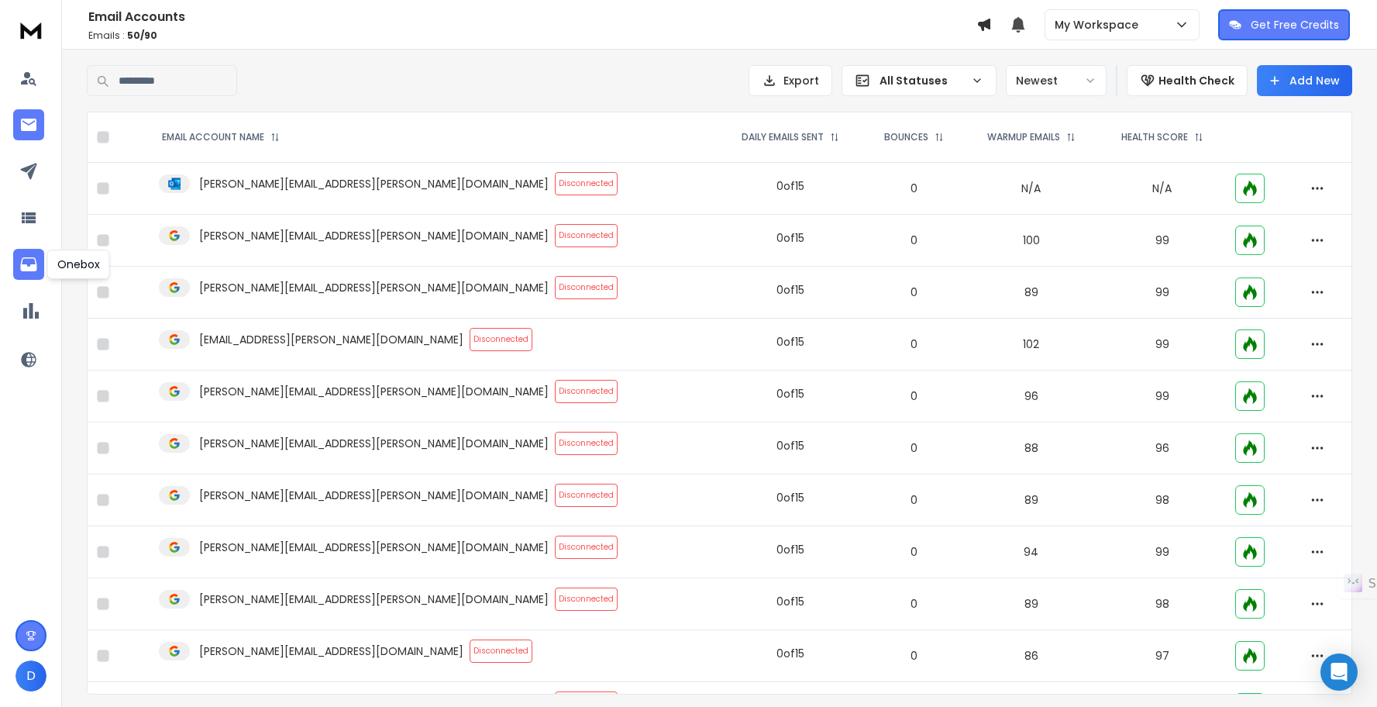
click at [31, 262] on icon at bounding box center [28, 264] width 19 height 19
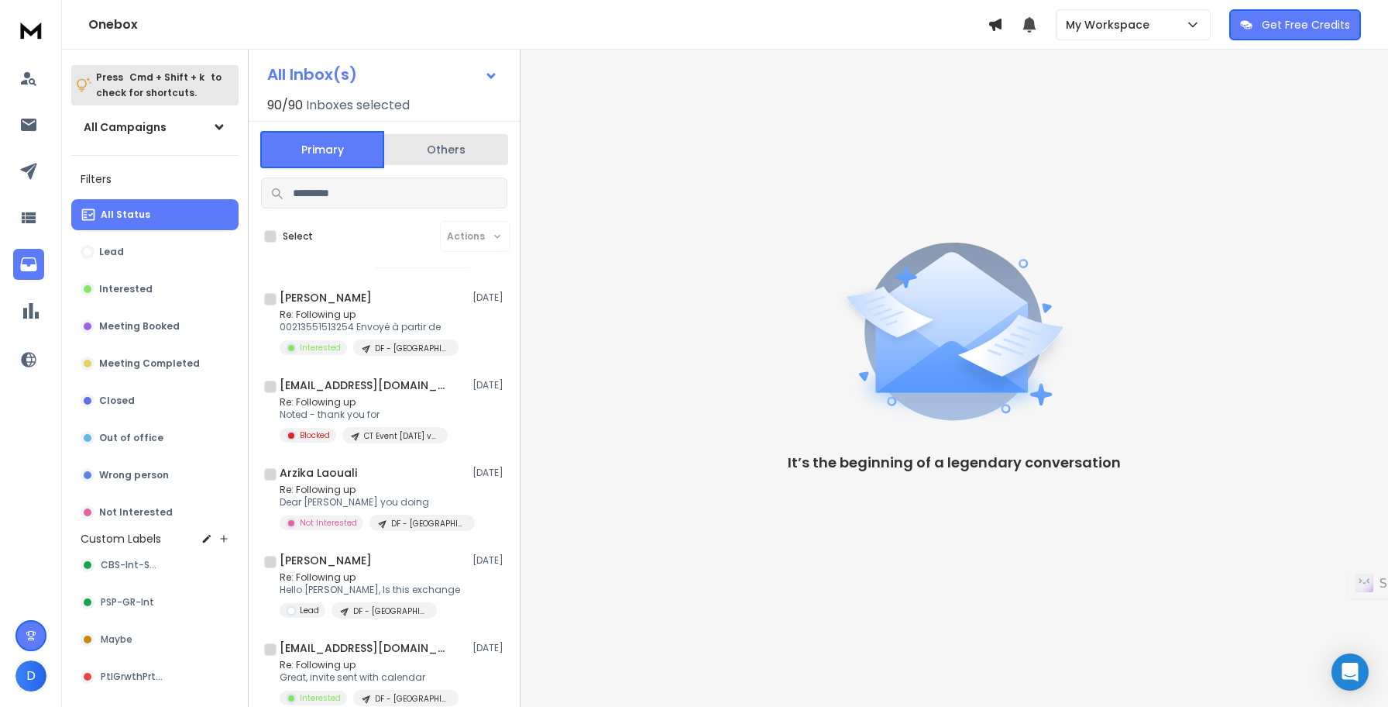
scroll to position [6006, 0]
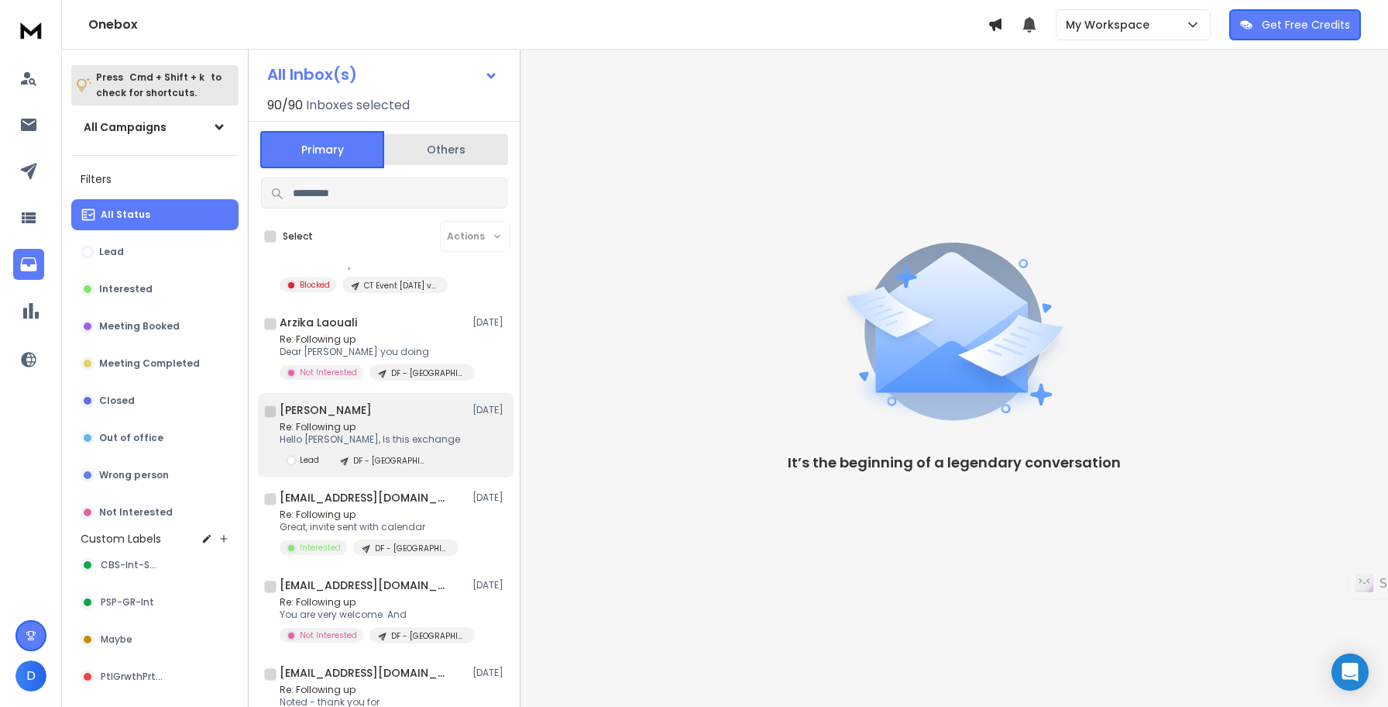
click at [364, 430] on p "Re: Following up" at bounding box center [370, 427] width 181 height 12
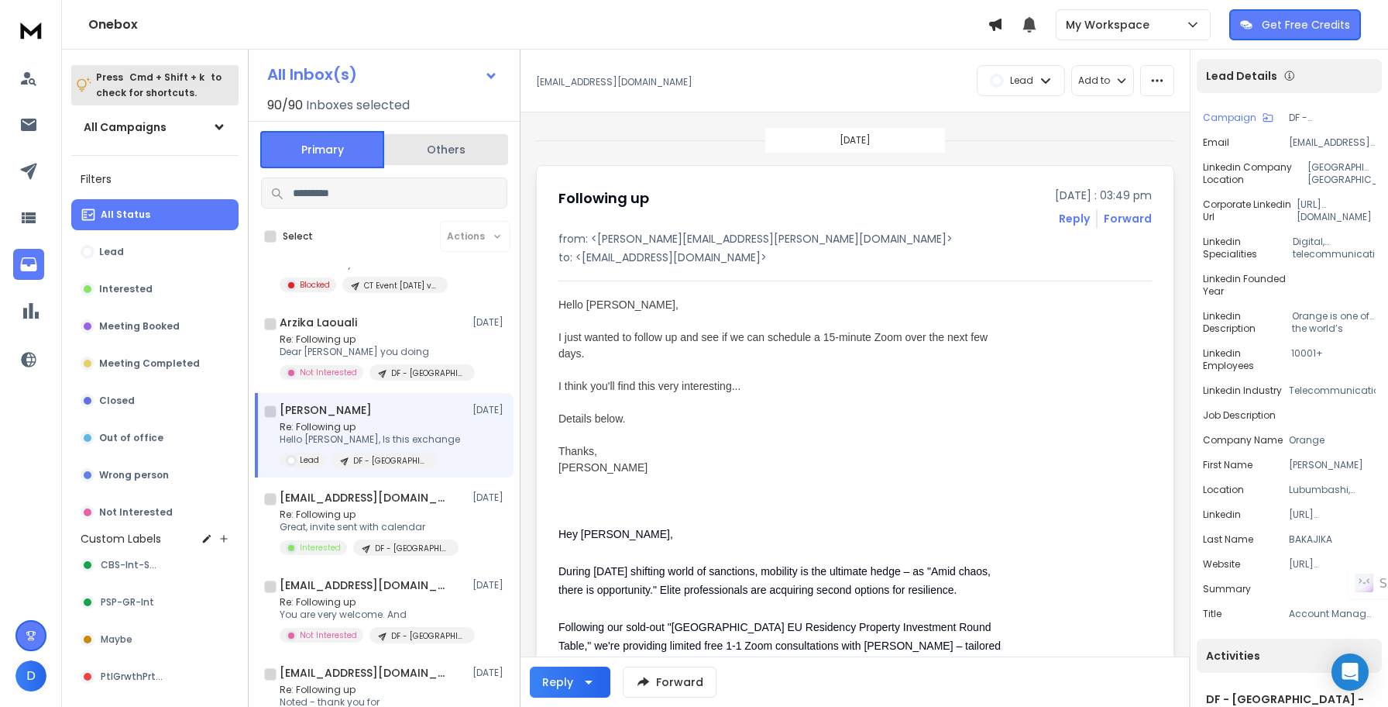
click at [1319, 566] on p "https://www.orange.com" at bounding box center [1332, 564] width 87 height 12
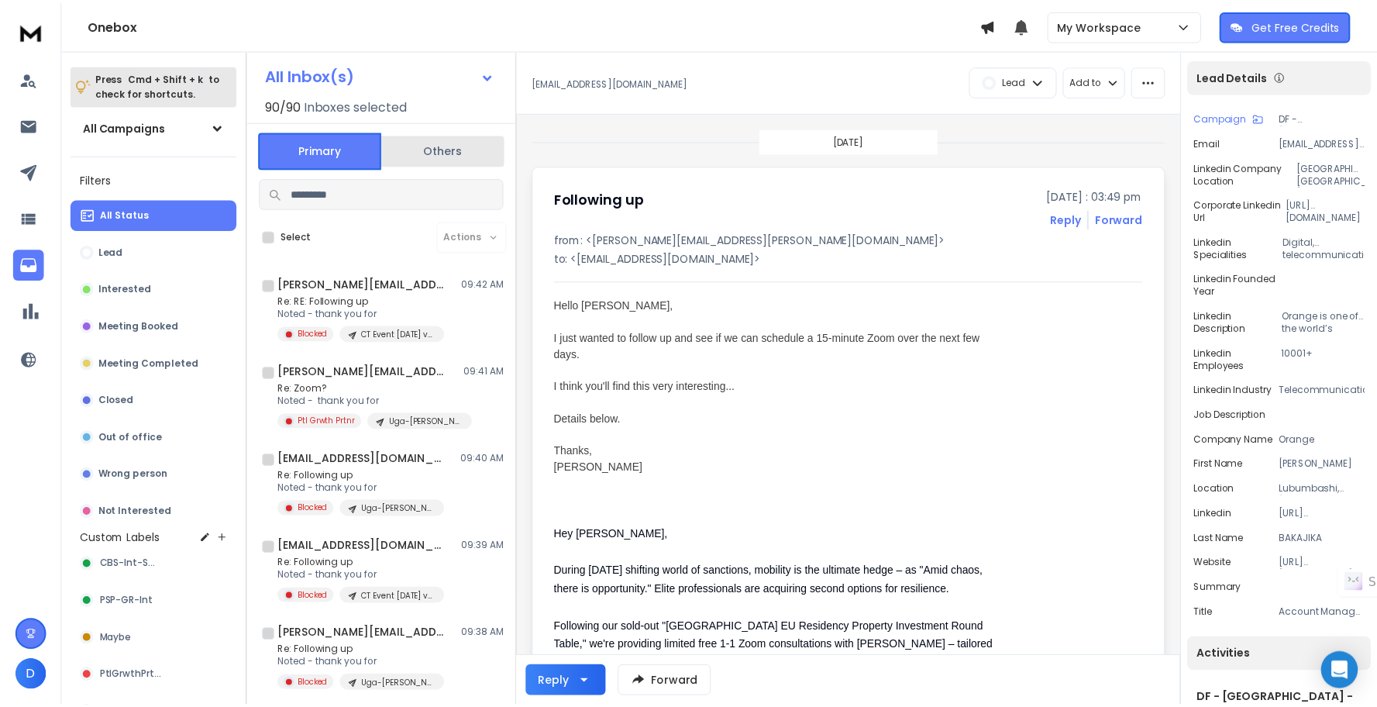
scroll to position [0, 0]
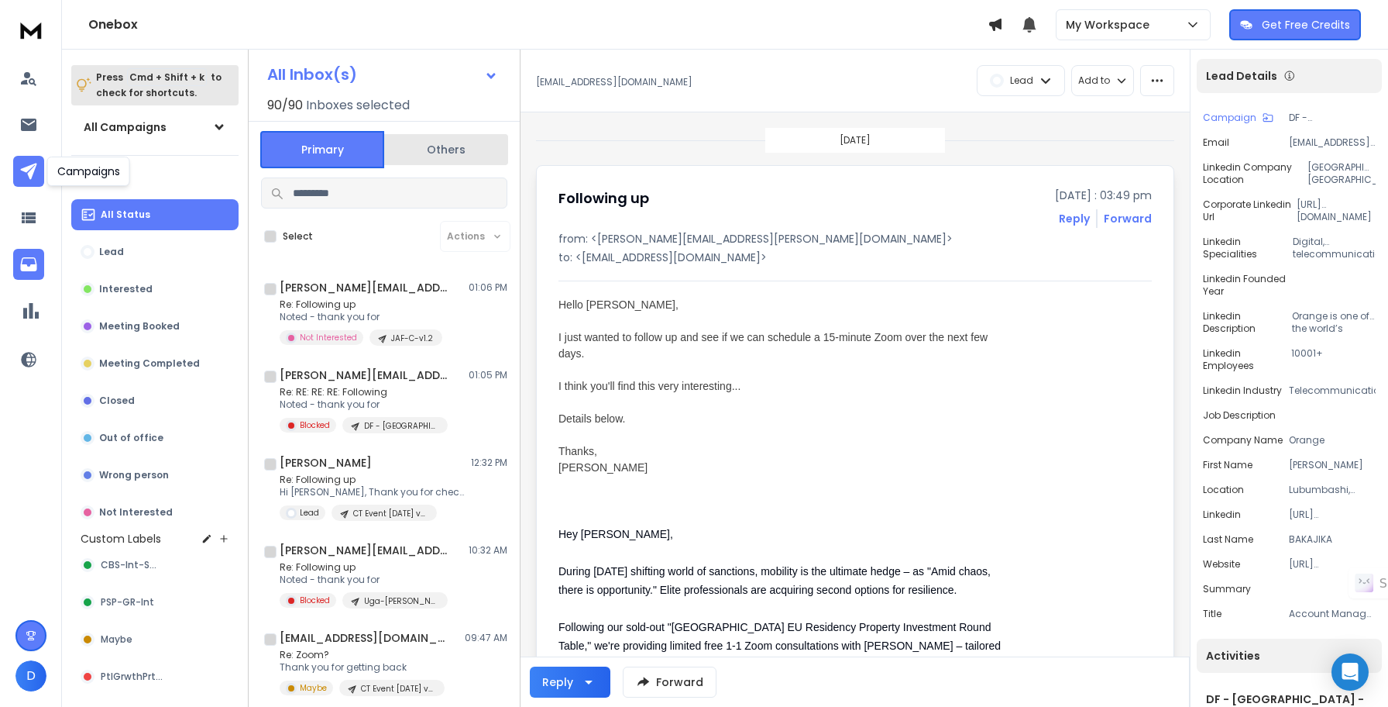
click at [37, 174] on icon at bounding box center [28, 171] width 19 height 19
